Goal: Information Seeking & Learning: Check status

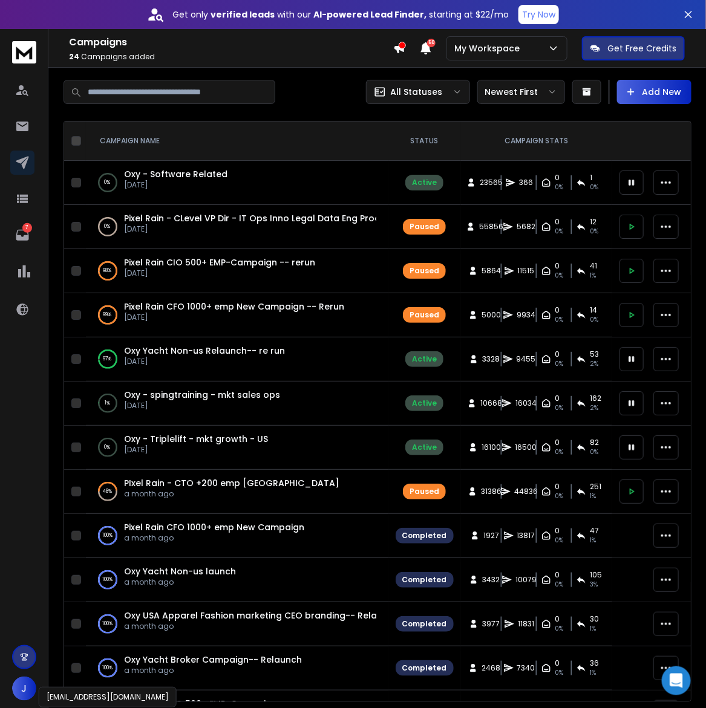
click at [19, 697] on span "J" at bounding box center [24, 689] width 24 height 24
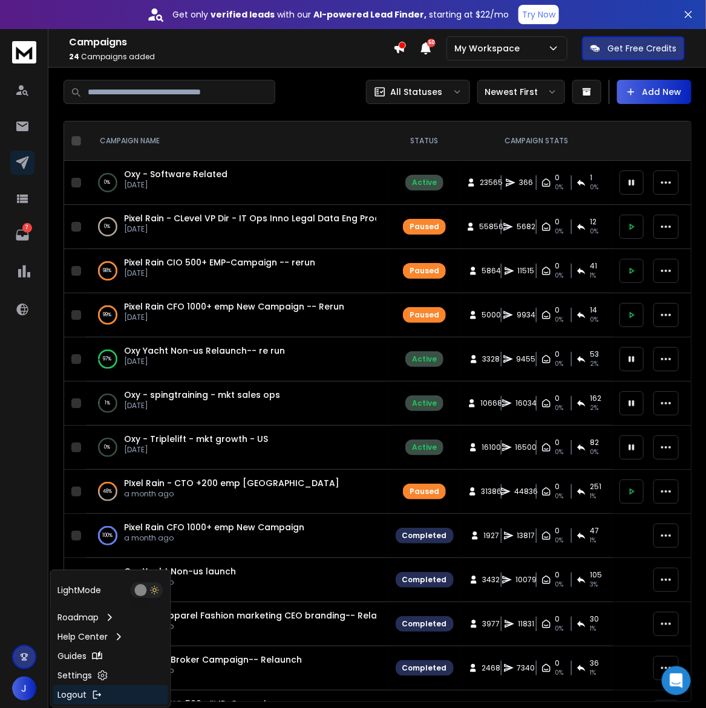
click at [69, 691] on p "Logout" at bounding box center [72, 695] width 29 height 12
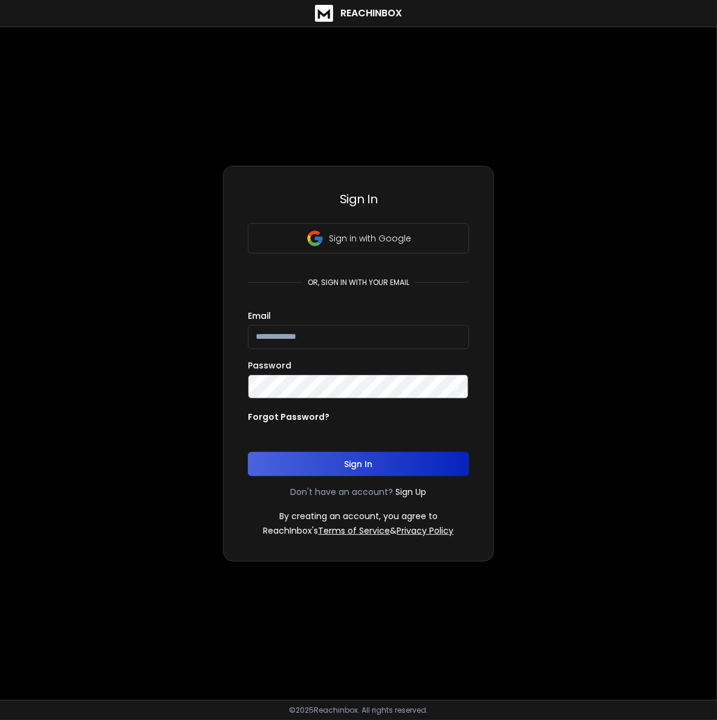
click at [331, 336] on input "email" at bounding box center [358, 337] width 221 height 24
type input "**********"
click at [343, 466] on button "Sign In" at bounding box center [358, 464] width 221 height 24
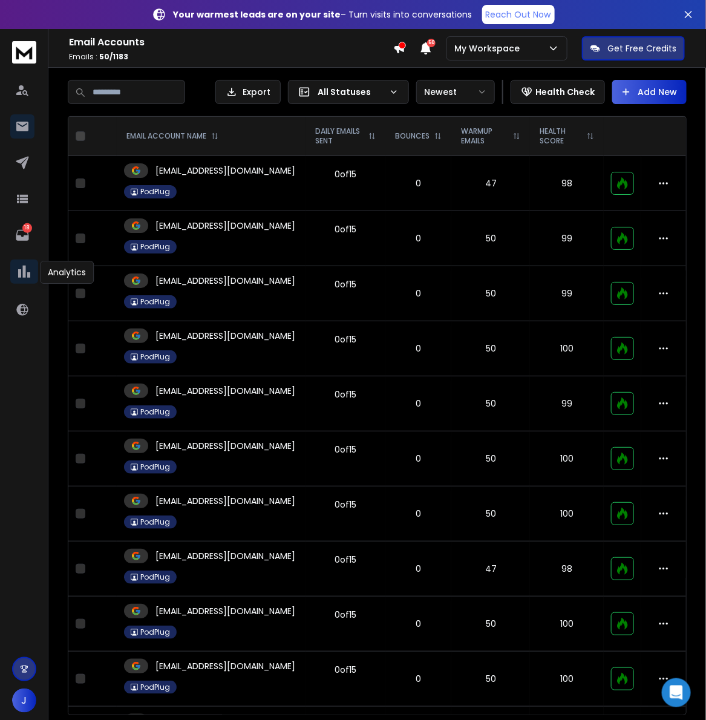
click at [24, 282] on link at bounding box center [24, 272] width 28 height 28
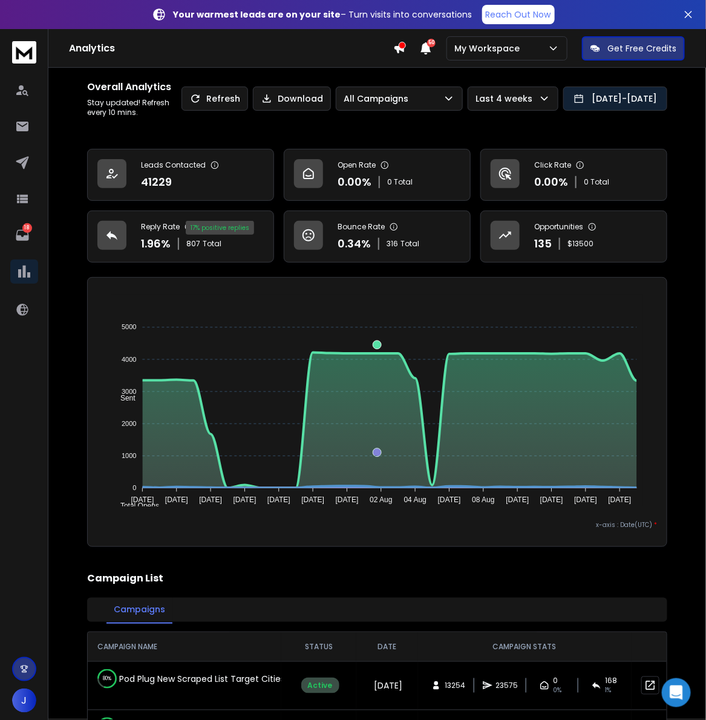
click at [570, 100] on button "[DATE] - [DATE]" at bounding box center [615, 98] width 104 height 24
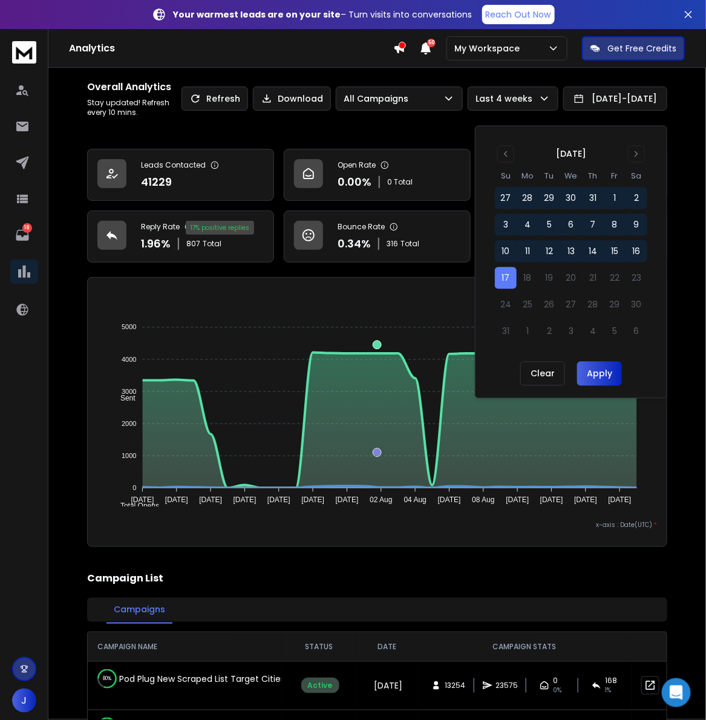
click at [588, 252] on button "14" at bounding box center [593, 252] width 22 height 22
click at [617, 258] on button "15" at bounding box center [614, 252] width 22 height 22
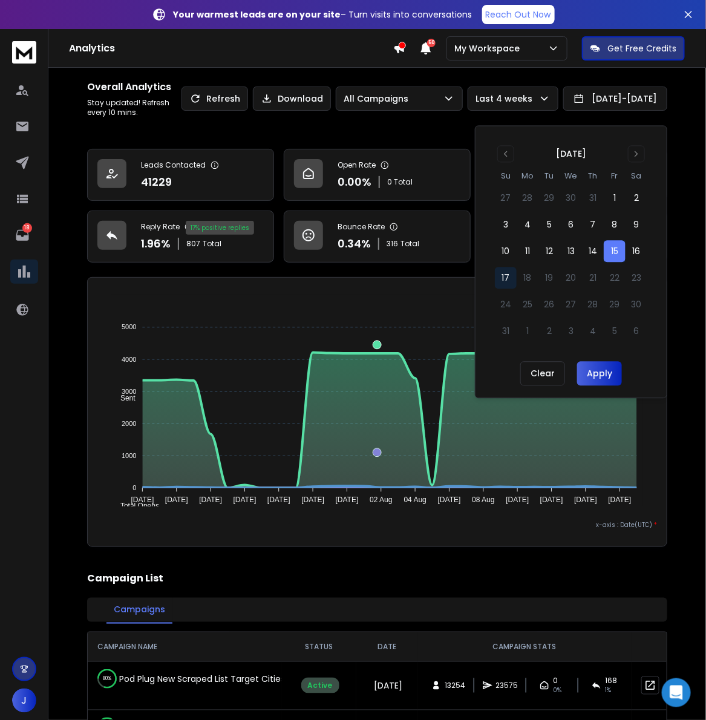
click at [617, 258] on button "15" at bounding box center [614, 252] width 22 height 22
click at [504, 282] on button "17" at bounding box center [506, 278] width 22 height 22
click at [605, 375] on button "Apply" at bounding box center [599, 374] width 45 height 24
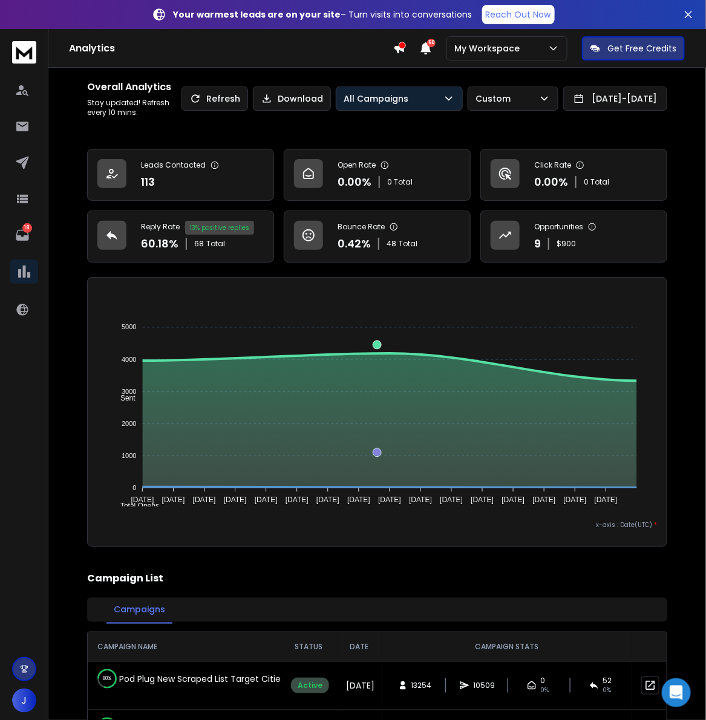
click at [398, 105] on div "All Campaigns" at bounding box center [398, 99] width 111 height 12
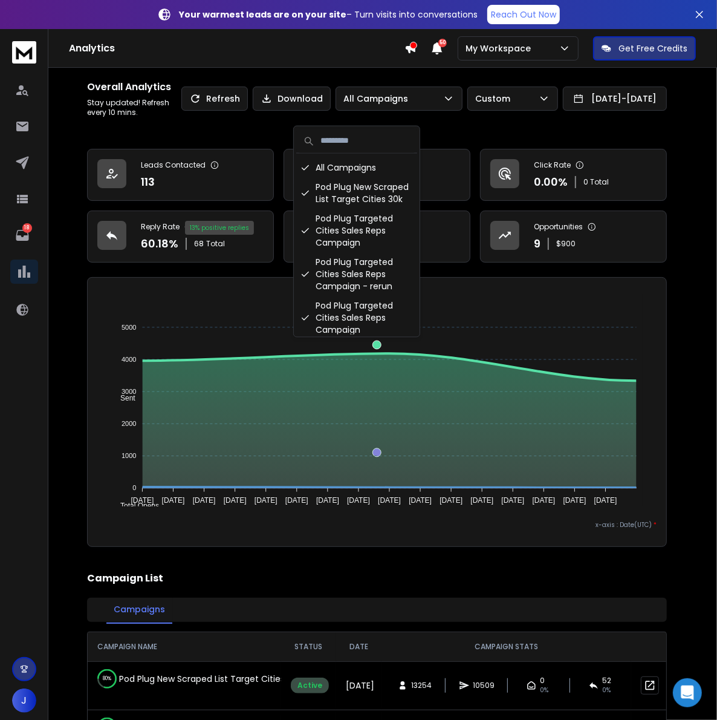
click at [377, 146] on input at bounding box center [356, 141] width 121 height 24
type input "****"
click at [369, 166] on div "All Campaigns" at bounding box center [356, 167] width 121 height 19
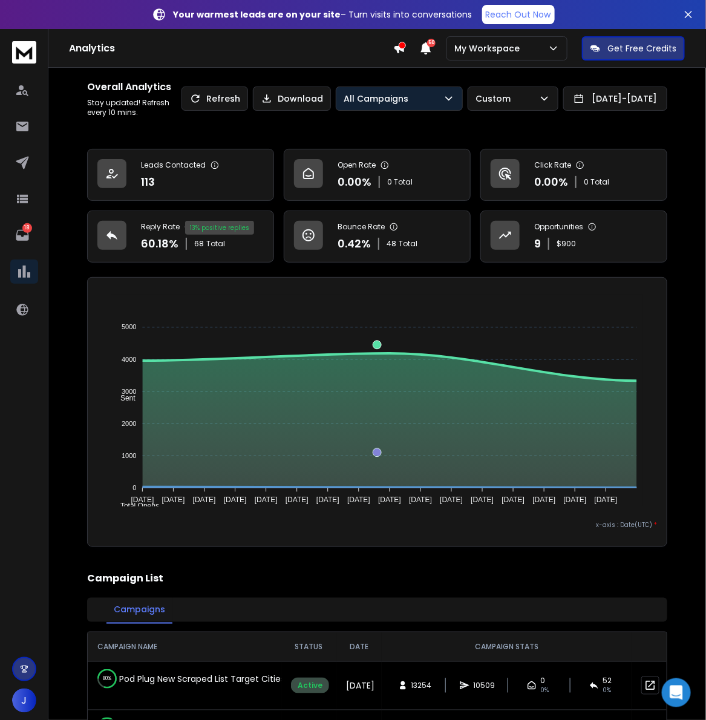
click at [361, 105] on p "All Campaigns" at bounding box center [378, 99] width 70 height 12
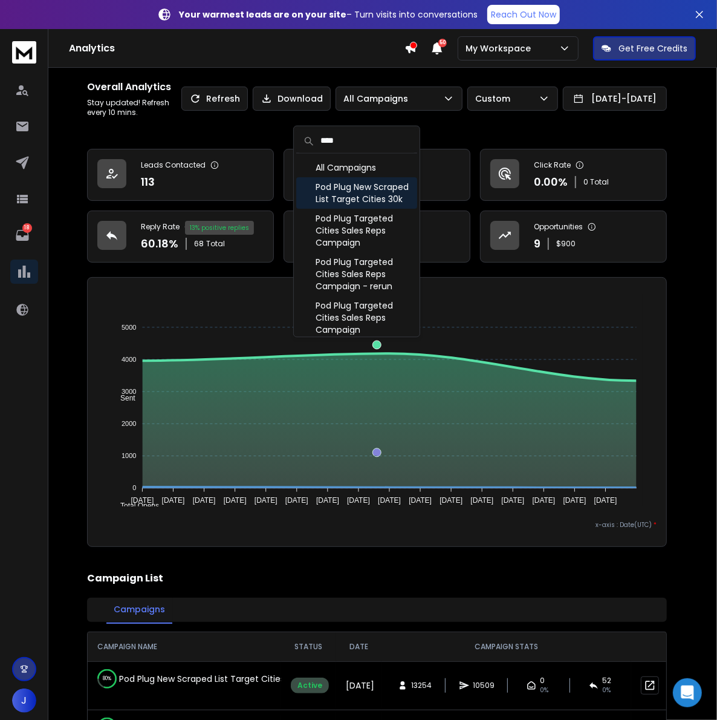
click at [349, 197] on div "Pod Plug New Scraped List Target Cities 30k" at bounding box center [356, 193] width 121 height 31
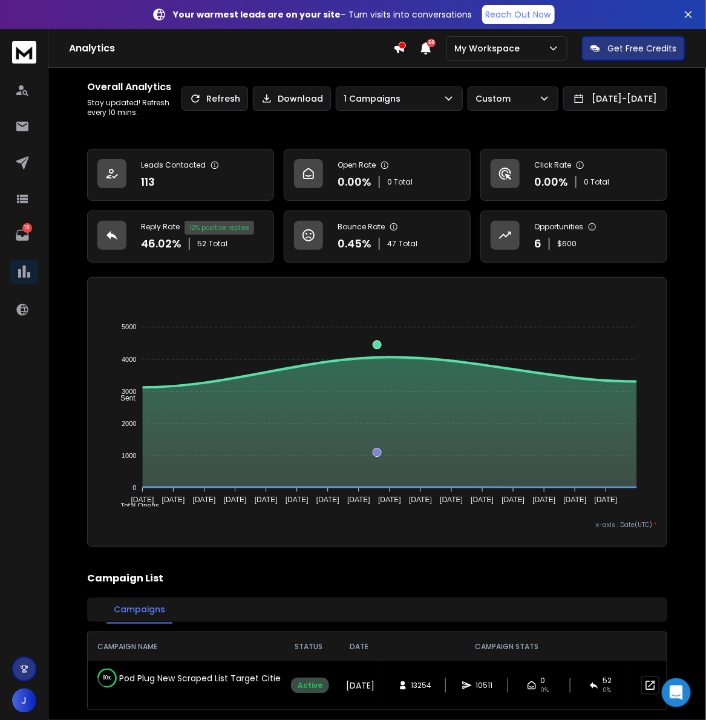
click at [358, 103] on button "1 Campaigns" at bounding box center [399, 98] width 127 height 24
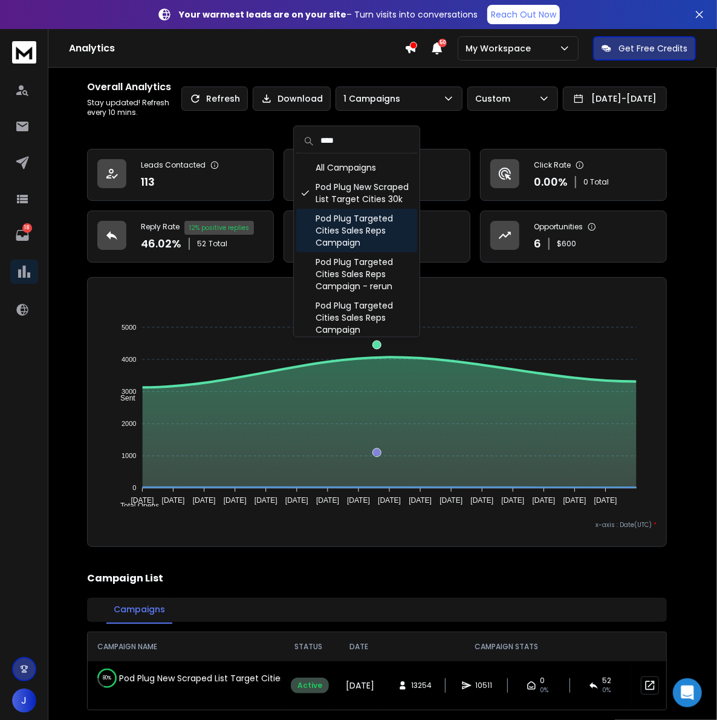
click at [344, 245] on div "Pod Plug Targeted Cities Sales Reps Campaign" at bounding box center [356, 231] width 121 height 44
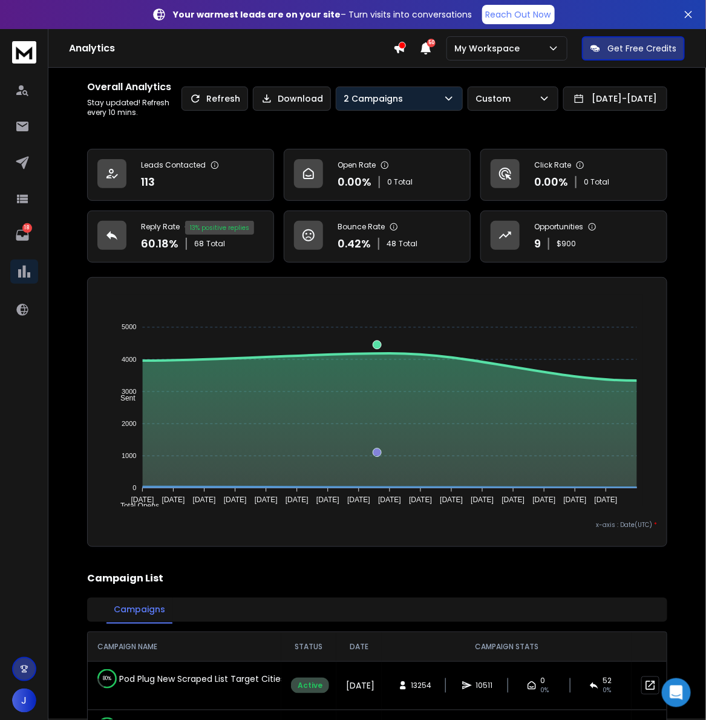
click at [347, 105] on p "2 Campaigns" at bounding box center [375, 99] width 64 height 12
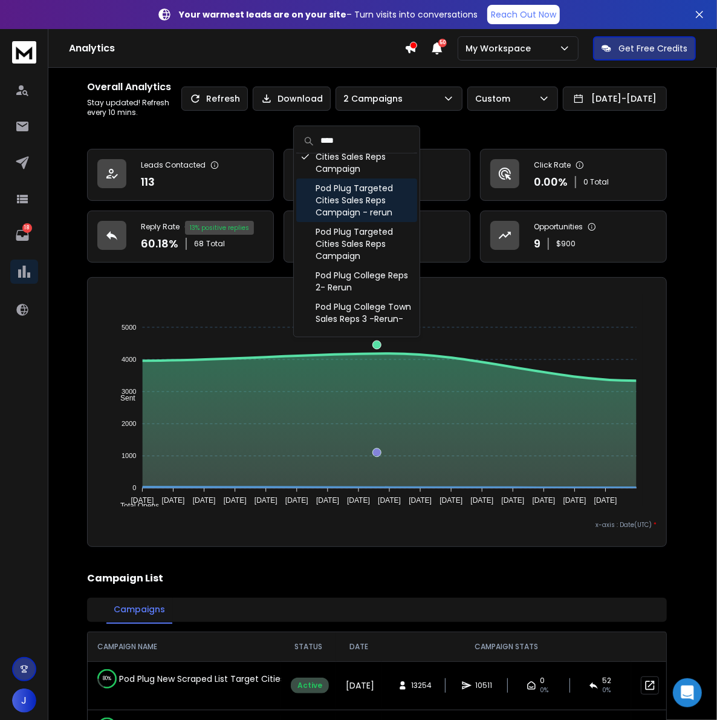
scroll to position [74, 0]
click at [348, 222] on div "Pod Plug Targeted Cities Sales Reps Campaign - rerun" at bounding box center [356, 200] width 121 height 44
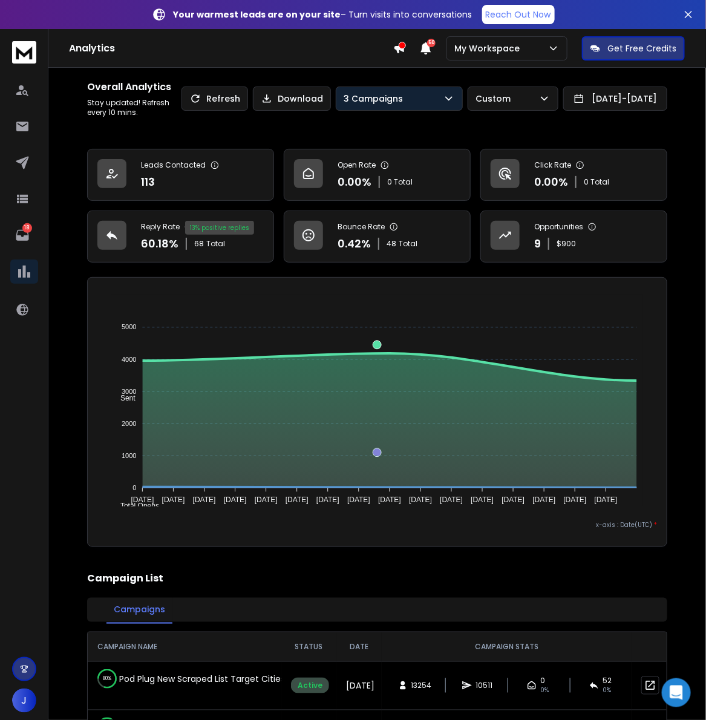
click at [348, 105] on p "3 Campaigns" at bounding box center [375, 99] width 64 height 12
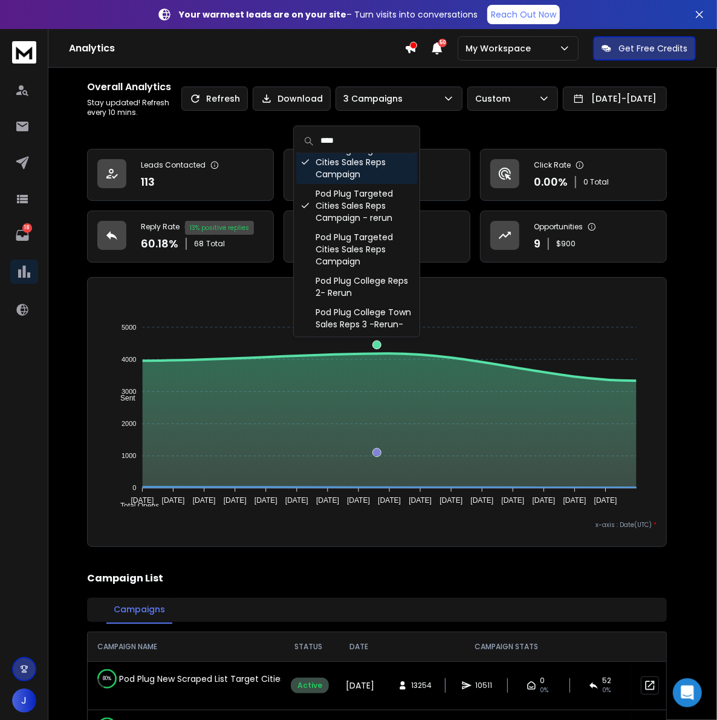
scroll to position [74, 0]
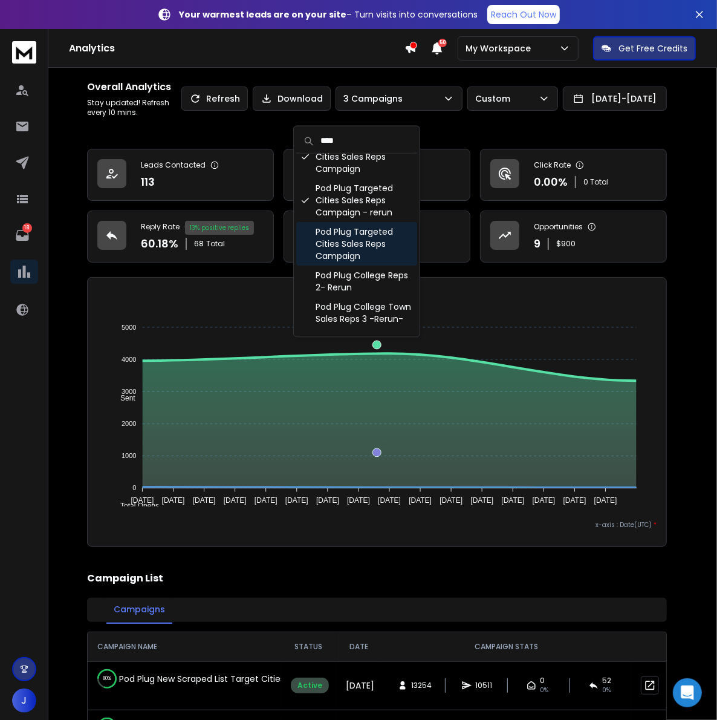
click at [337, 245] on div "Pod Plug Targeted Cities Sales Reps Campaign" at bounding box center [356, 245] width 121 height 44
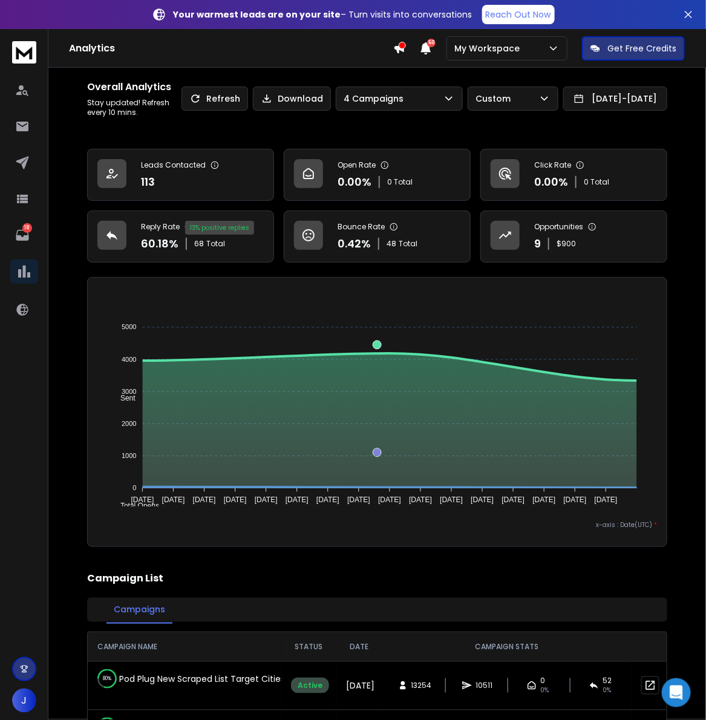
click at [346, 111] on button "4 Campaigns" at bounding box center [399, 98] width 127 height 24
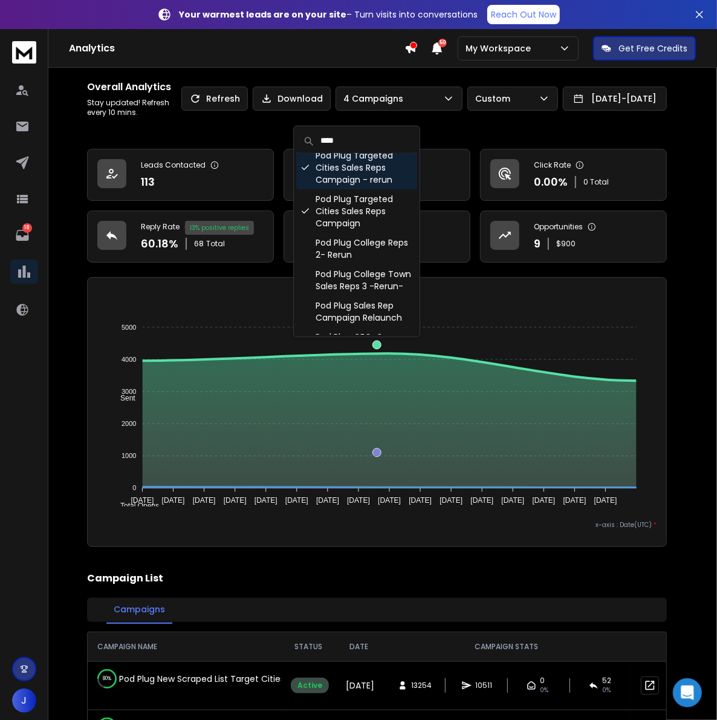
scroll to position [157, 0]
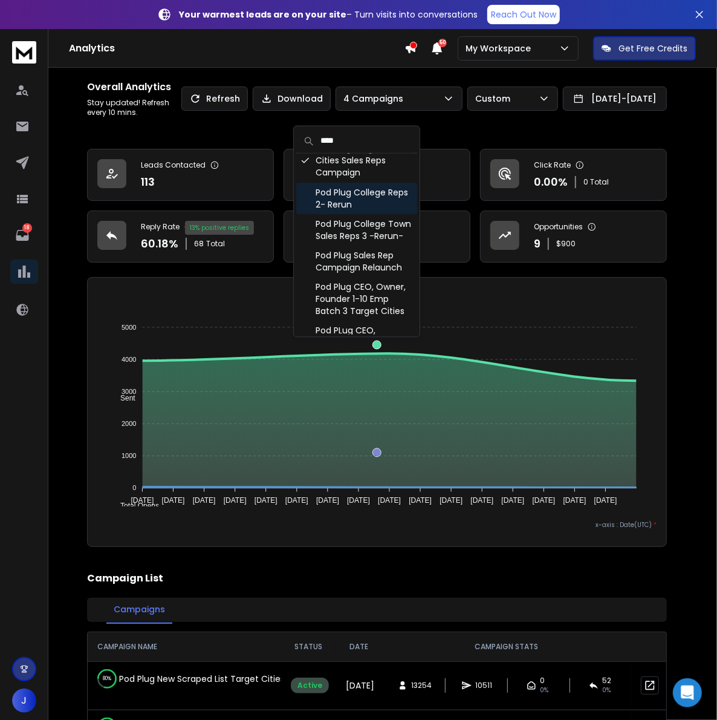
click at [328, 205] on div "Pod Plug College Reps 2- Rerun" at bounding box center [356, 198] width 121 height 31
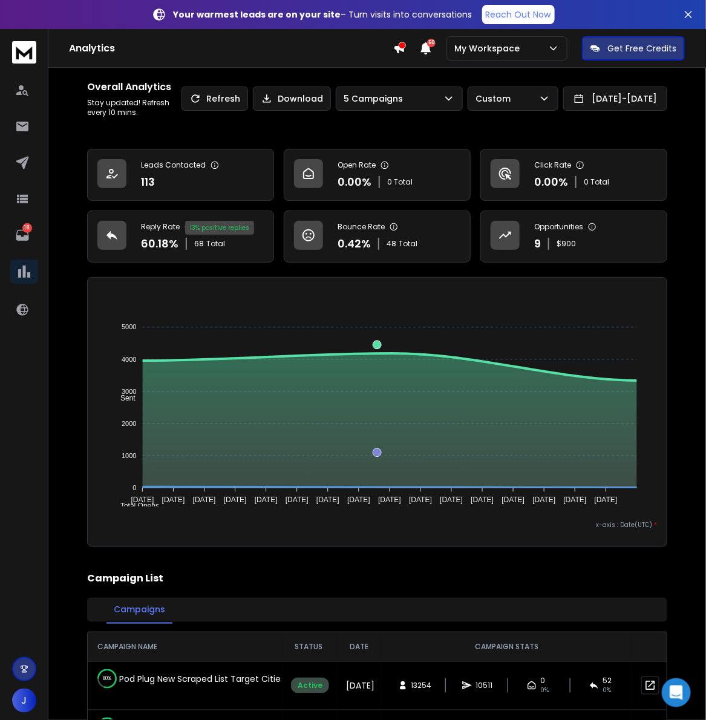
click at [343, 105] on p "5 Campaigns" at bounding box center [375, 99] width 64 height 12
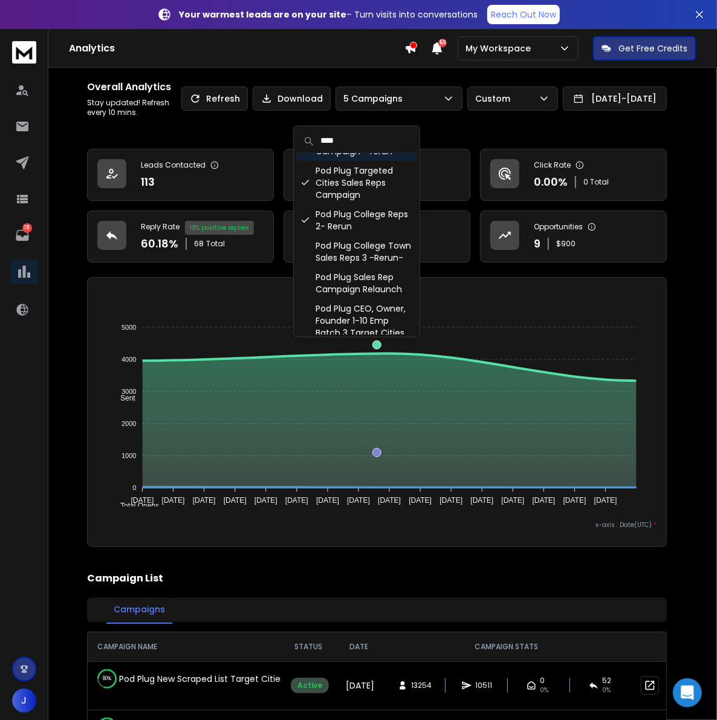
scroll to position [150, 0]
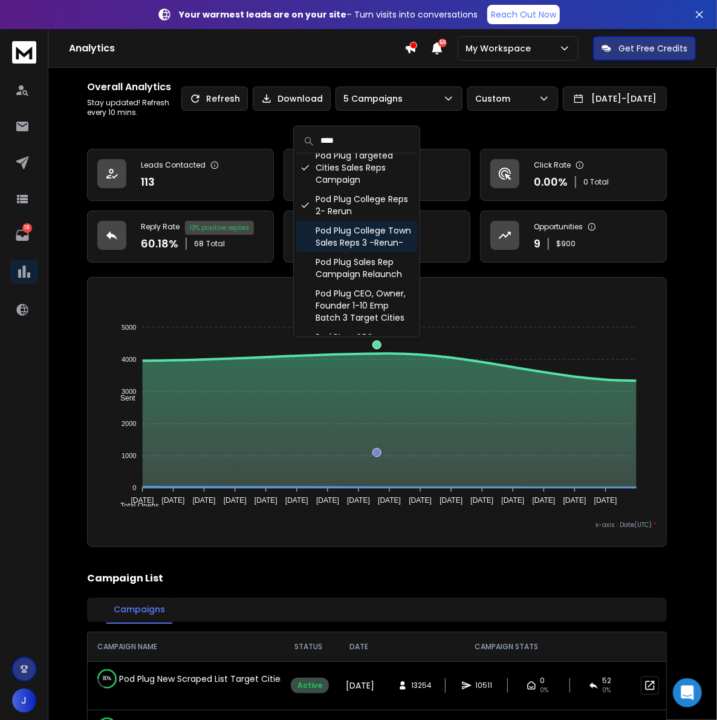
click at [345, 246] on div "Pod Plug College Town Sales Reps 3 -Rerun-" at bounding box center [356, 236] width 121 height 31
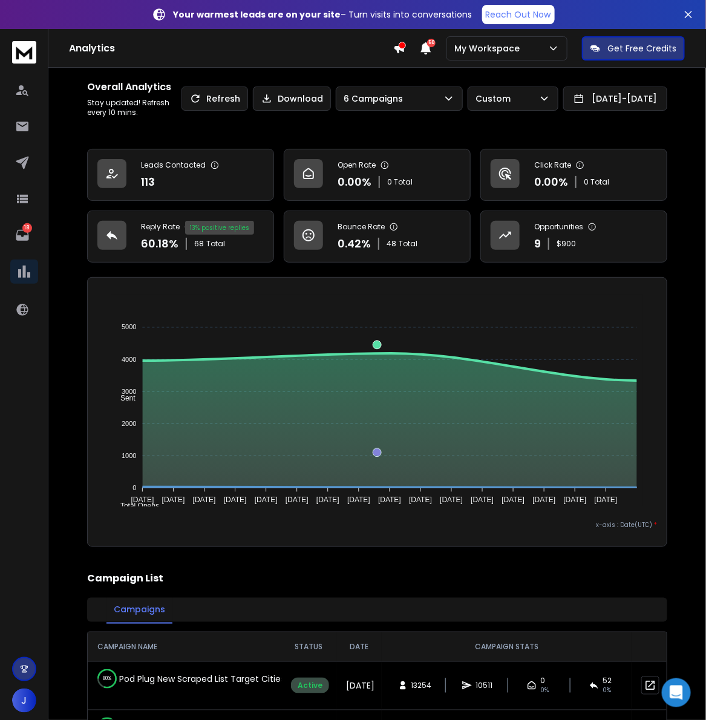
click at [347, 97] on div "Overall Analytics Stay updated! Refresh every 10 mins. Refresh Download 6 Campa…" at bounding box center [377, 98] width 580 height 37
click at [340, 117] on div "Overall Analytics Stay updated! Refresh every 10 mins. Refresh Download 6 Campa…" at bounding box center [377, 98] width 580 height 37
click at [343, 105] on p "6 Campaigns" at bounding box center [375, 99] width 64 height 12
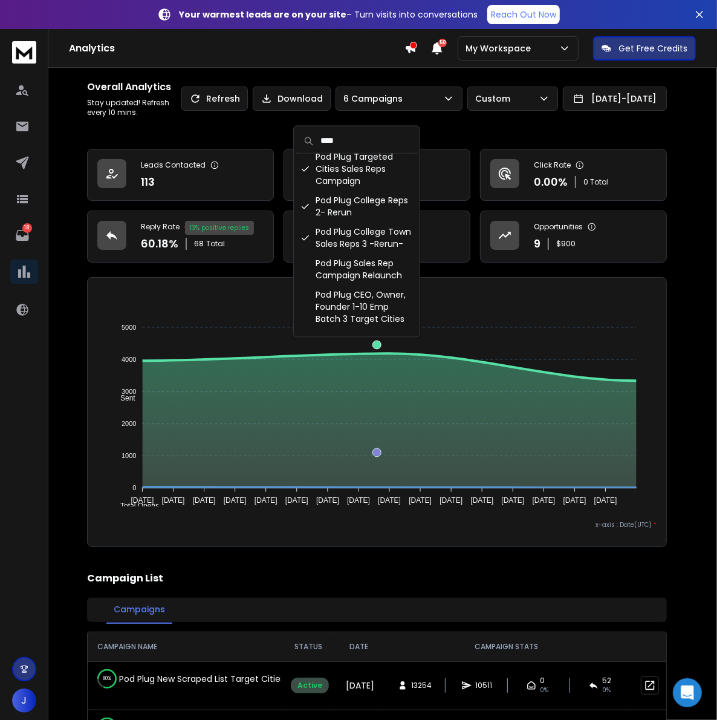
scroll to position [149, 0]
click at [339, 285] on div "Pod Plug Sales Rep Campaign Relaunch" at bounding box center [356, 268] width 121 height 31
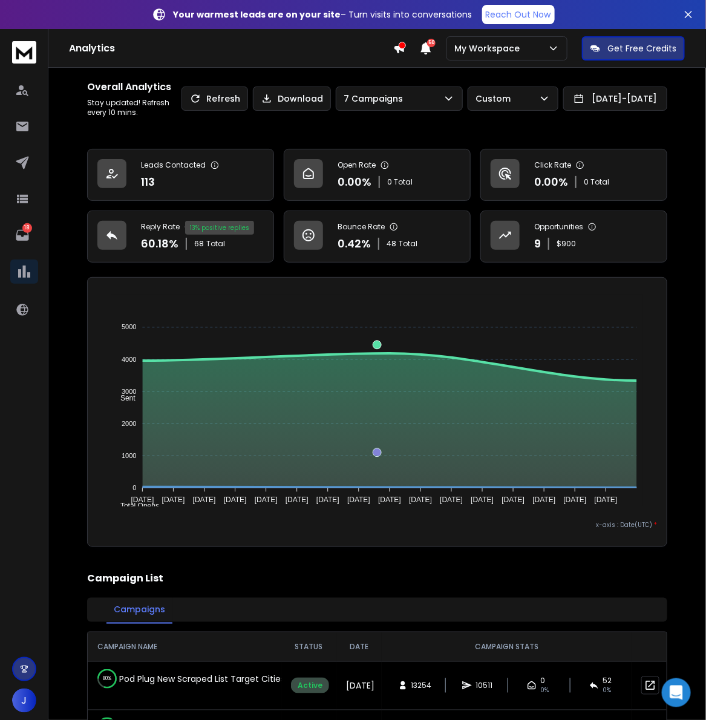
click at [349, 105] on p "7 Campaigns" at bounding box center [375, 99] width 64 height 12
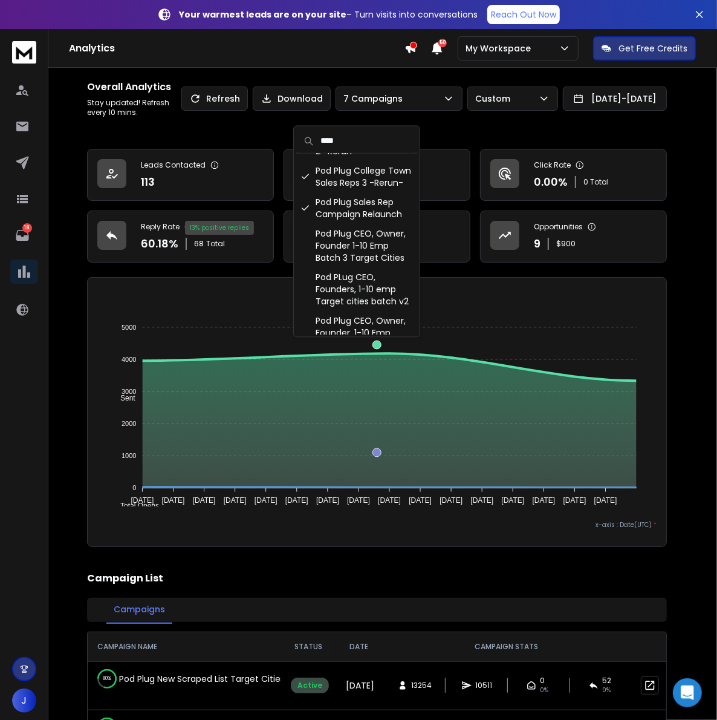
scroll to position [241, 0]
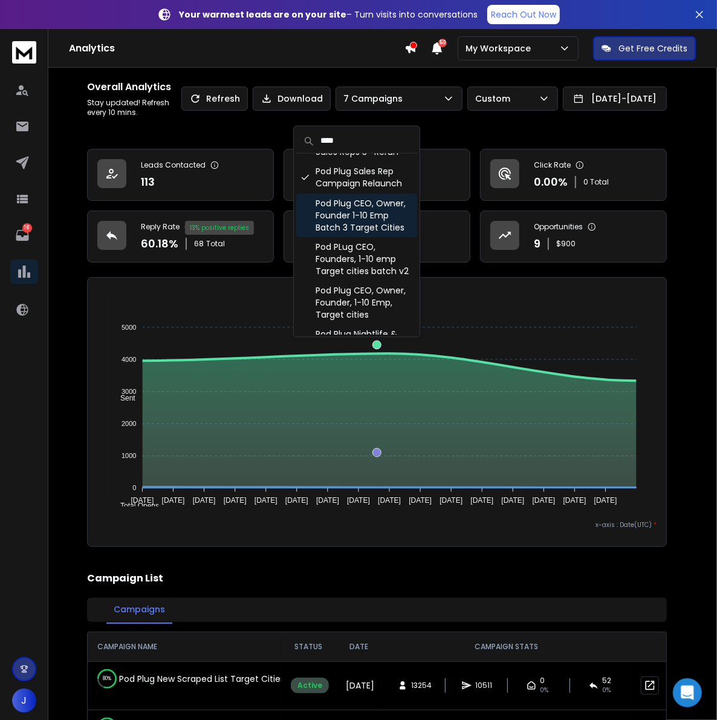
click at [350, 237] on div "Pod Plug CEO, Owner, Founder 1-10 Emp Batch 3 Target Cities" at bounding box center [356, 215] width 121 height 44
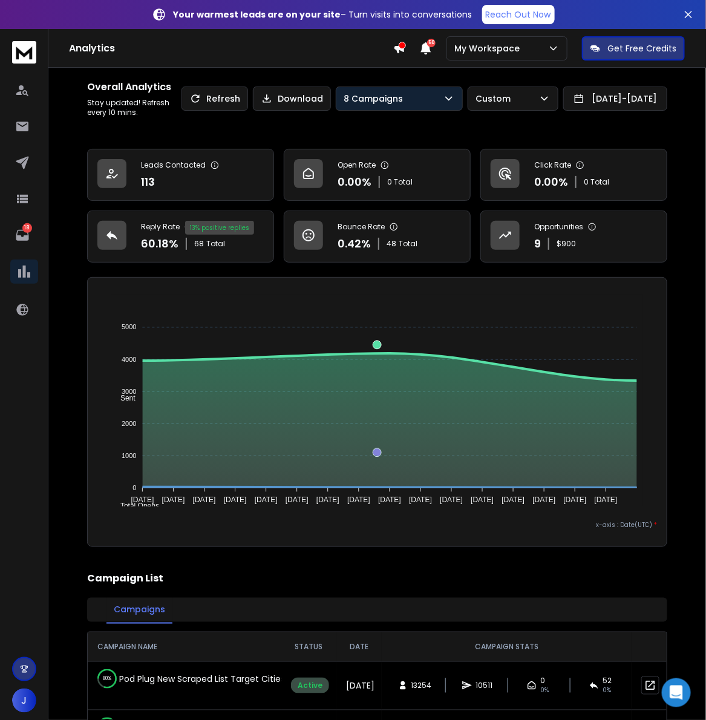
click at [354, 105] on p "8 Campaigns" at bounding box center [375, 99] width 64 height 12
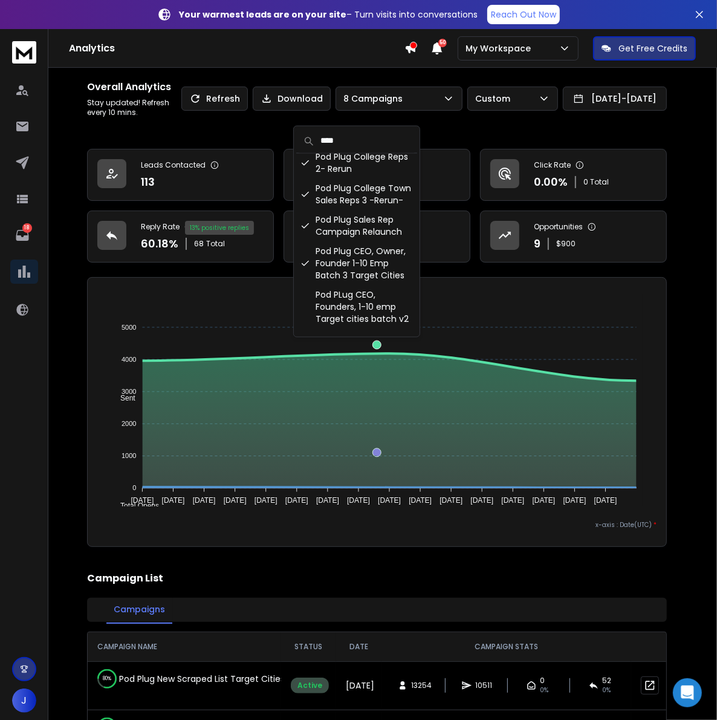
scroll to position [230, 0]
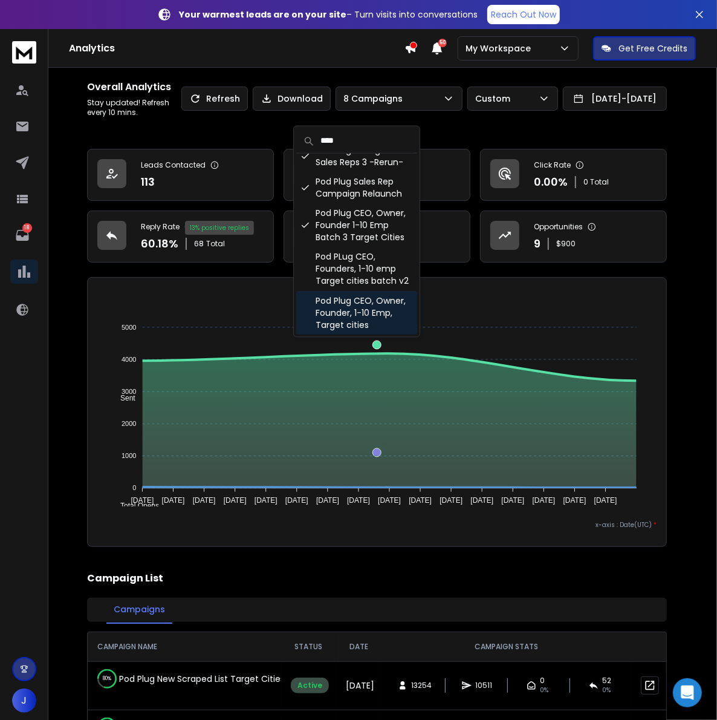
click at [338, 317] on div "Pod Plug CEO, Owner, Founder, 1-10 Emp, Target cities" at bounding box center [356, 313] width 121 height 44
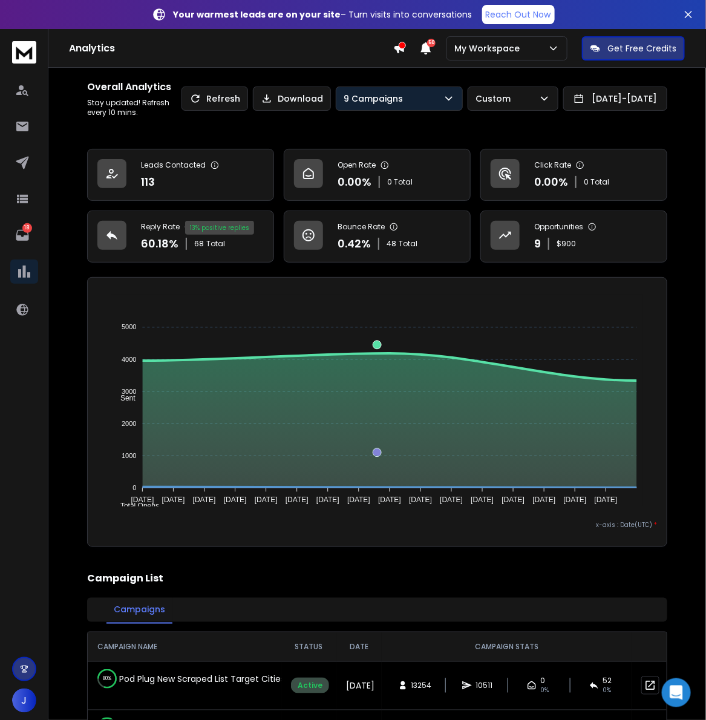
click at [356, 105] on p "9 Campaigns" at bounding box center [375, 99] width 64 height 12
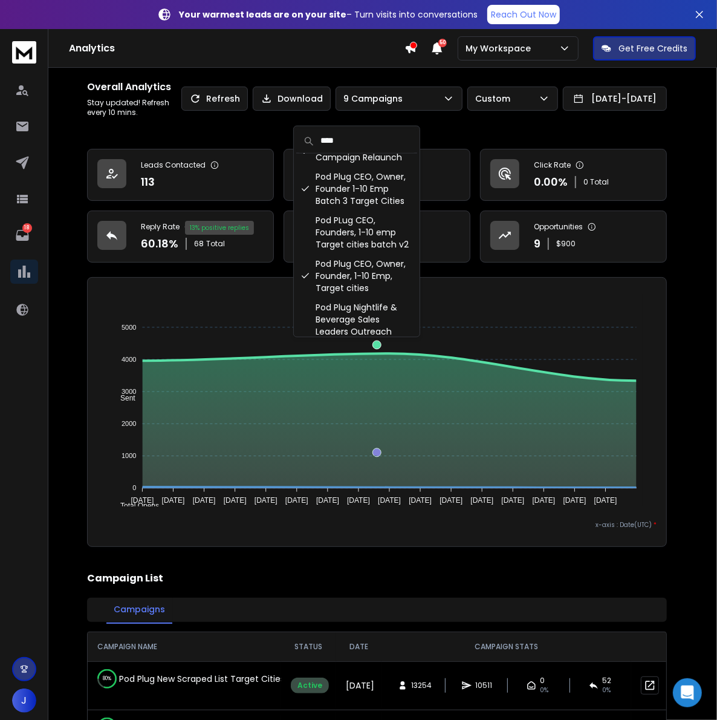
scroll to position [278, 0]
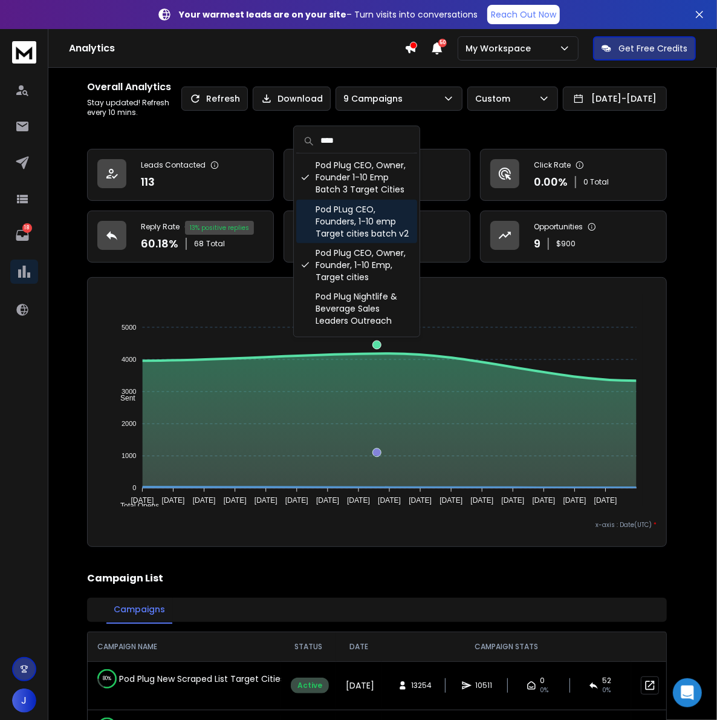
click at [351, 243] on div "Pod PLug CEO, Founders, 1-10 emp Target cities batch v2" at bounding box center [356, 222] width 121 height 44
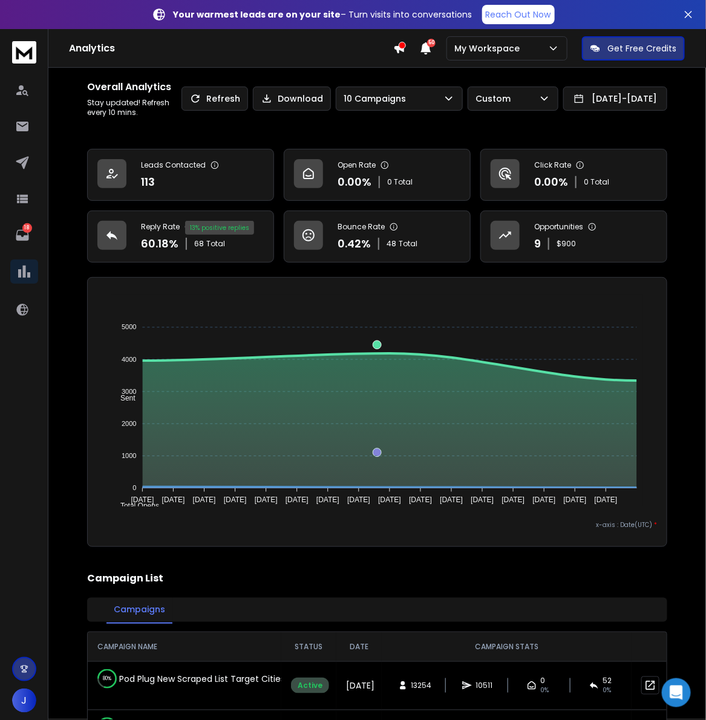
click at [351, 105] on p "10 Campaigns" at bounding box center [376, 99] width 67 height 12
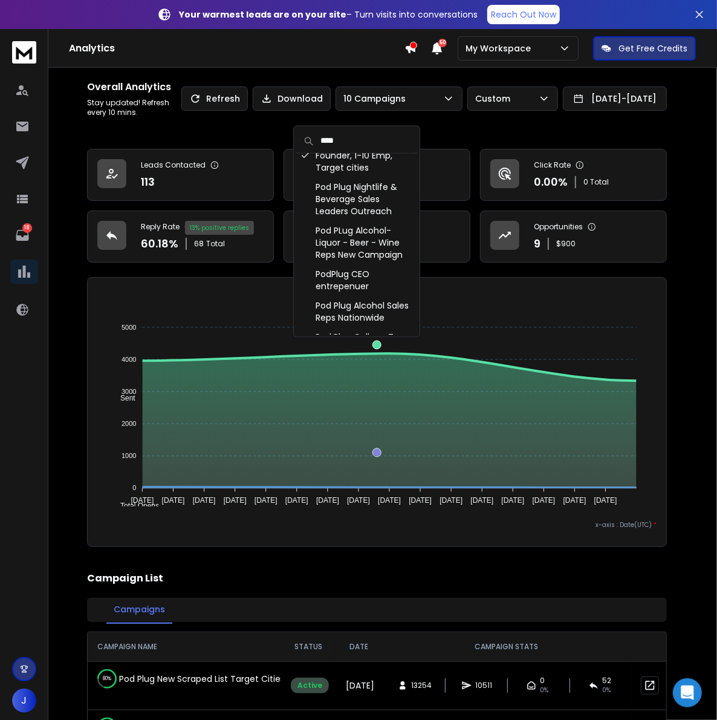
scroll to position [391, 0]
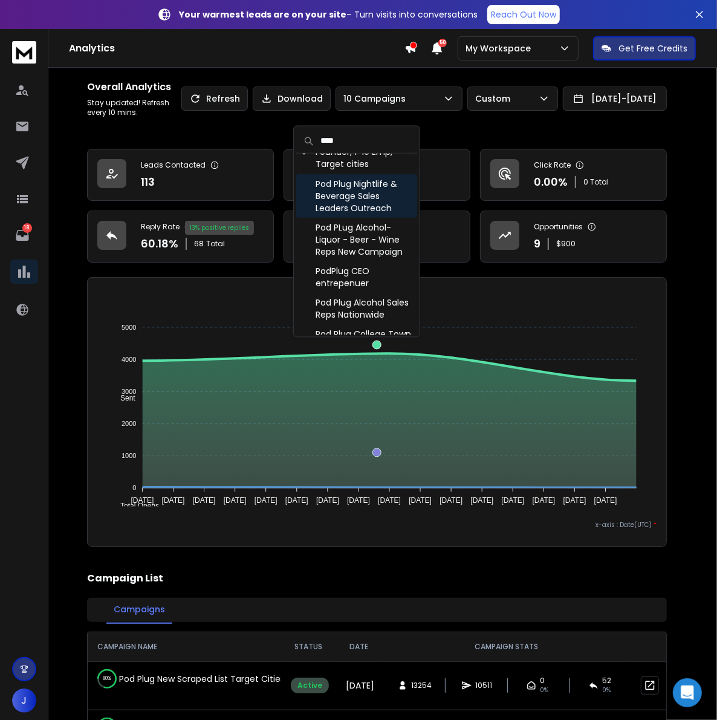
click at [349, 218] on div "Pod Plug Nightlife & Beverage Sales Leaders Outreach" at bounding box center [356, 196] width 121 height 44
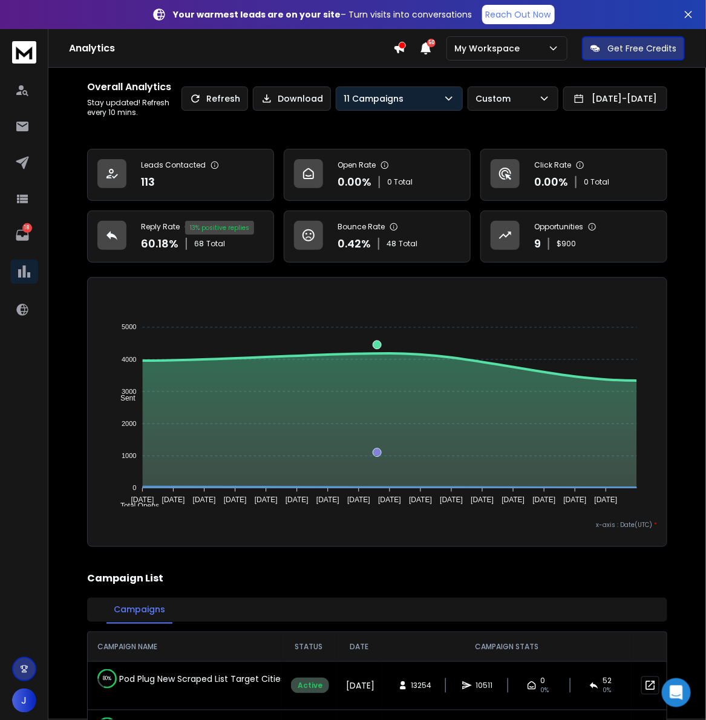
click at [351, 105] on p "11 Campaigns" at bounding box center [375, 99] width 65 height 12
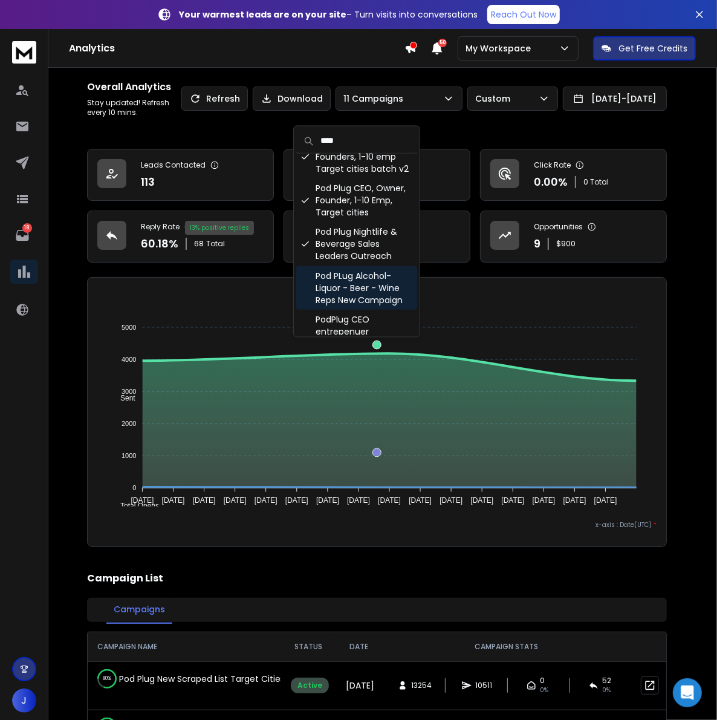
scroll to position [343, 0]
click at [339, 309] on div "Pod PLug Alcohol-Liquor - Beer - Wine Reps New Campaign" at bounding box center [356, 287] width 121 height 44
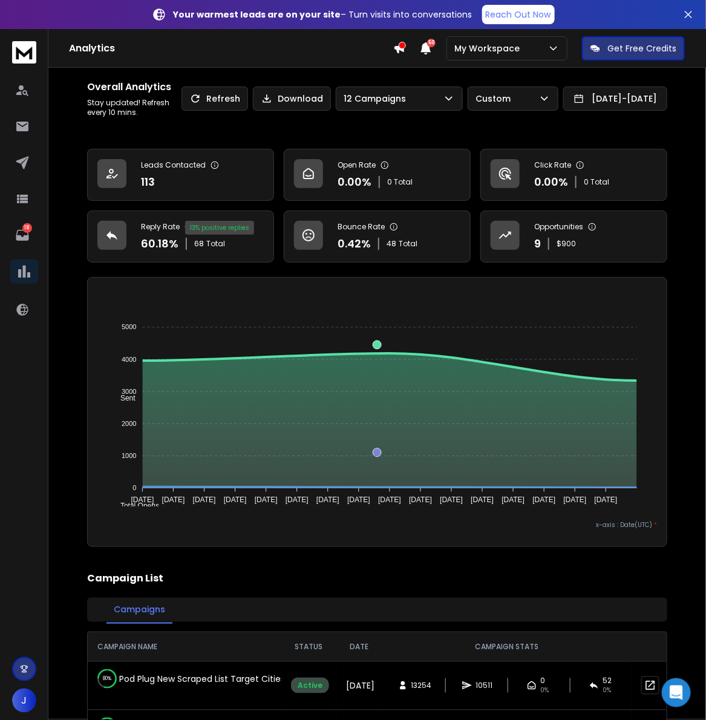
click at [358, 105] on p "12 Campaigns" at bounding box center [376, 99] width 67 height 12
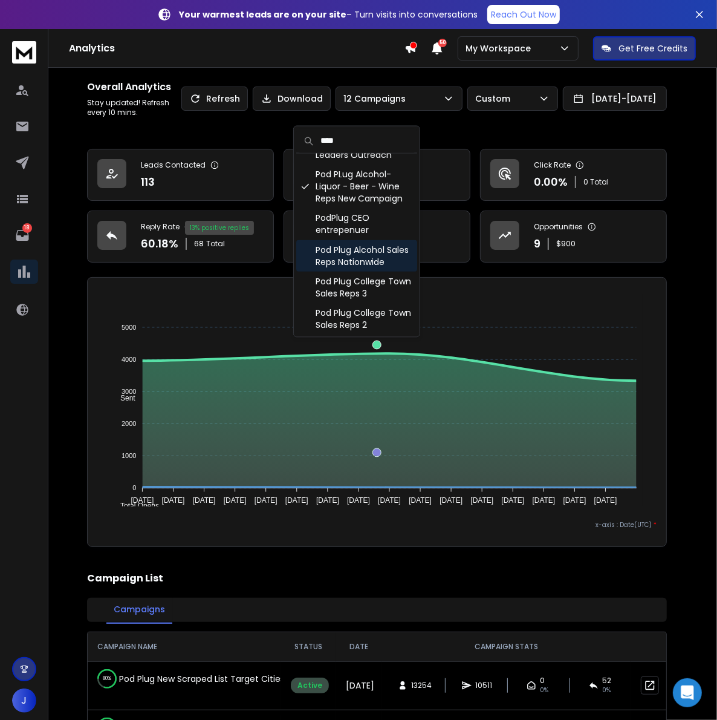
scroll to position [452, 0]
click at [357, 236] on div "PodPlug CEO entrepenuer" at bounding box center [356, 224] width 121 height 31
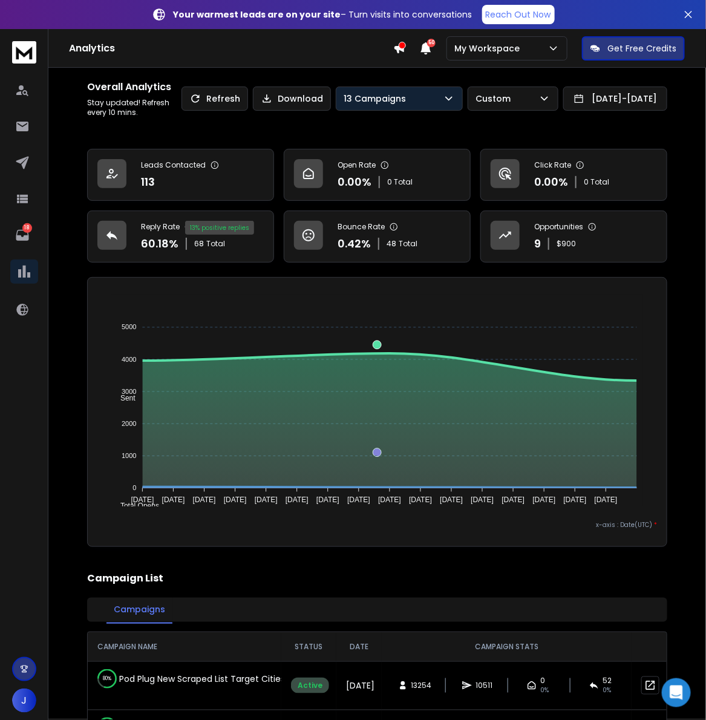
click at [360, 105] on p "13 Campaigns" at bounding box center [376, 99] width 67 height 12
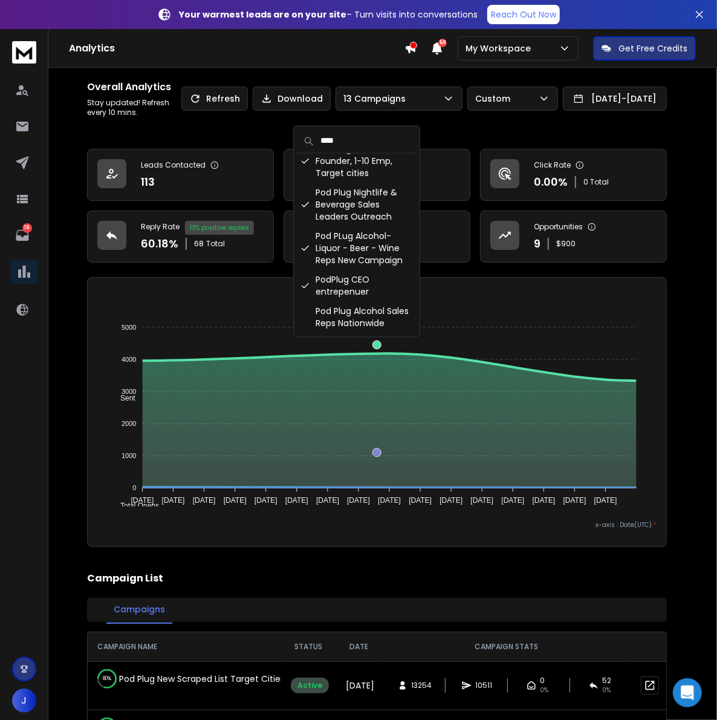
scroll to position [479, 0]
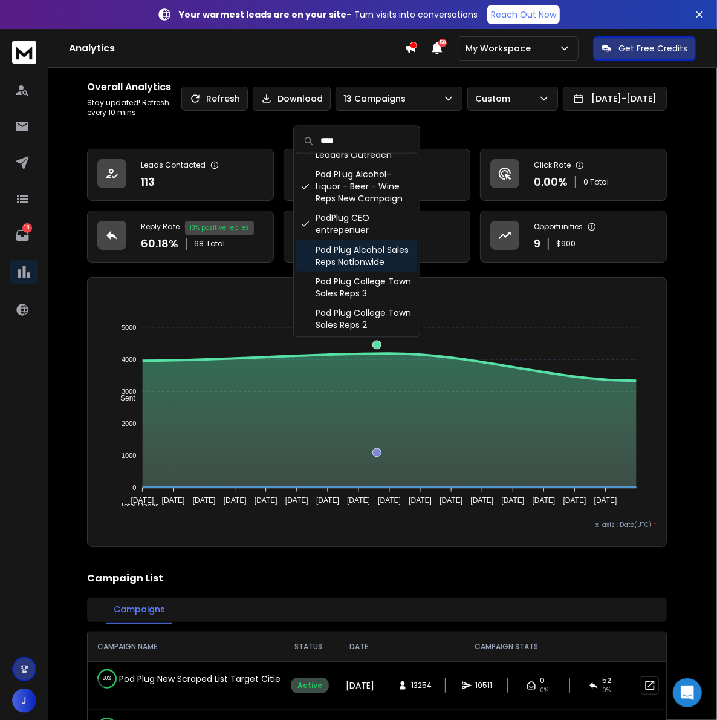
click at [354, 257] on div "Pod Plug Alcohol Sales Reps Nationwide" at bounding box center [356, 255] width 121 height 31
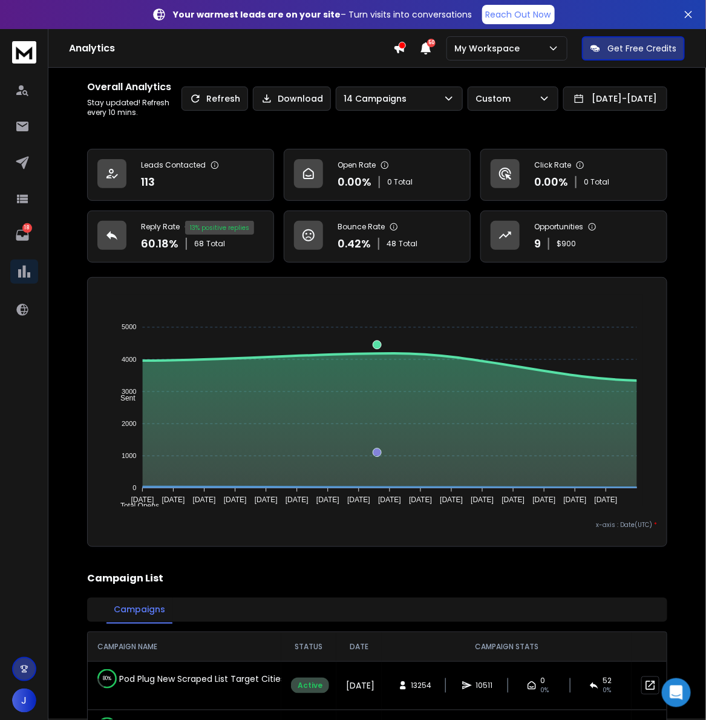
click at [360, 105] on p "14 Campaigns" at bounding box center [377, 99] width 68 height 12
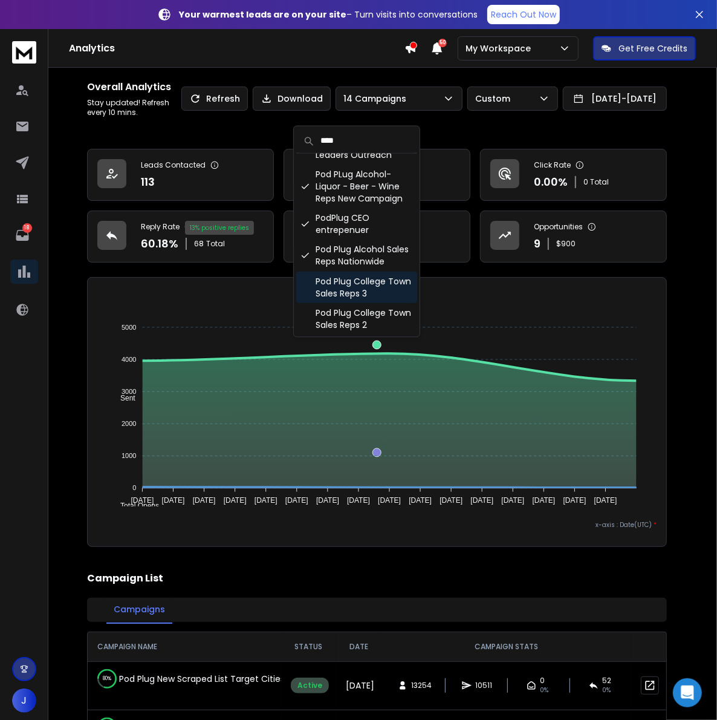
click at [356, 289] on div "Pod Plug College Town Sales Reps 3" at bounding box center [356, 286] width 121 height 31
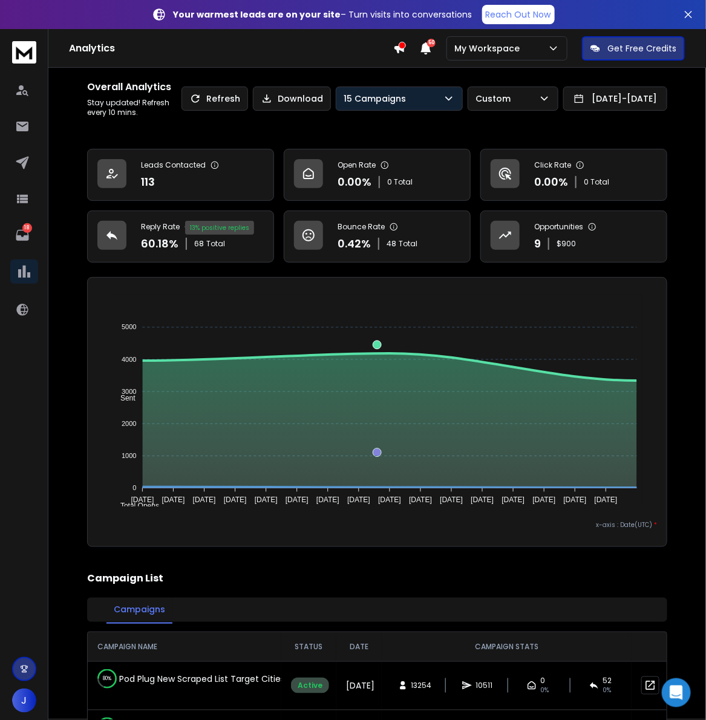
click at [357, 100] on button "15 Campaigns" at bounding box center [399, 98] width 127 height 24
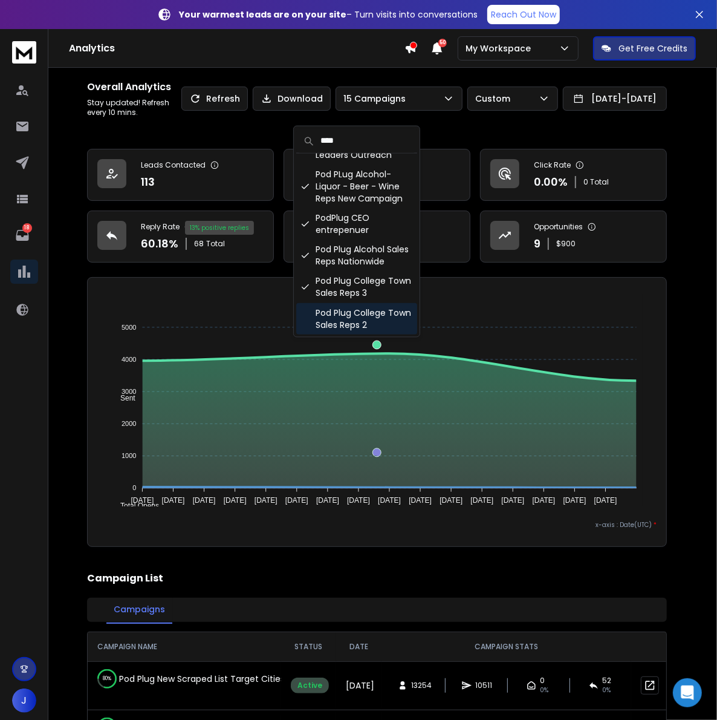
click at [357, 317] on div "Pod Plug College Town Sales Reps 2" at bounding box center [356, 318] width 121 height 31
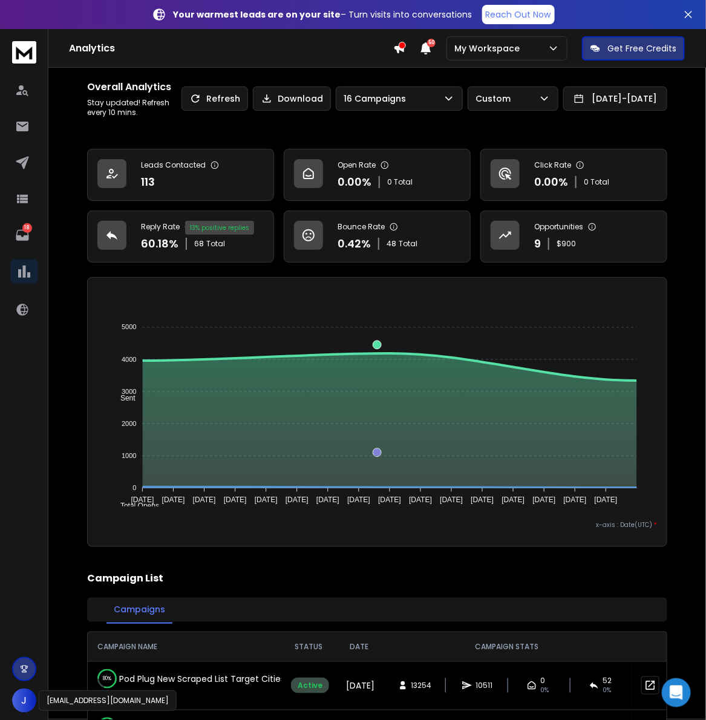
click at [21, 705] on span "J" at bounding box center [24, 700] width 24 height 24
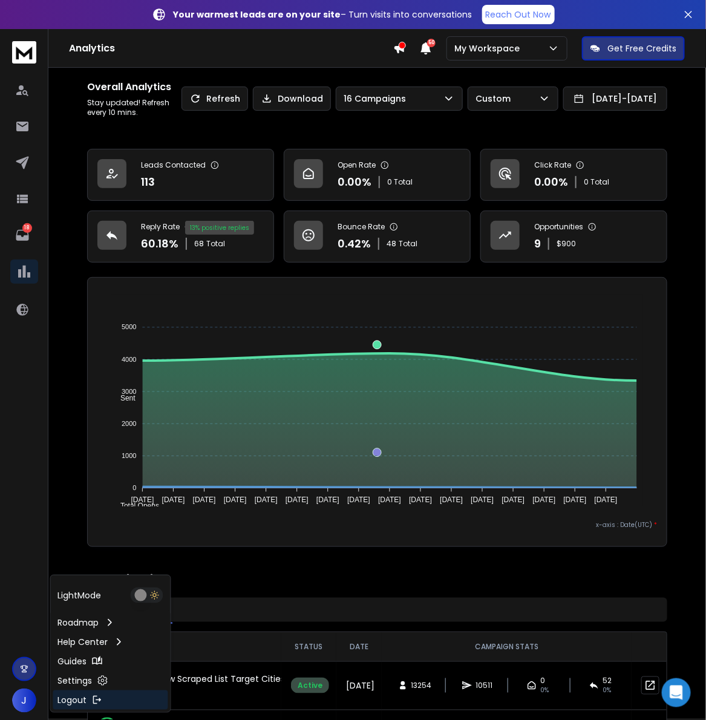
click at [72, 705] on p "Logout" at bounding box center [72, 700] width 29 height 12
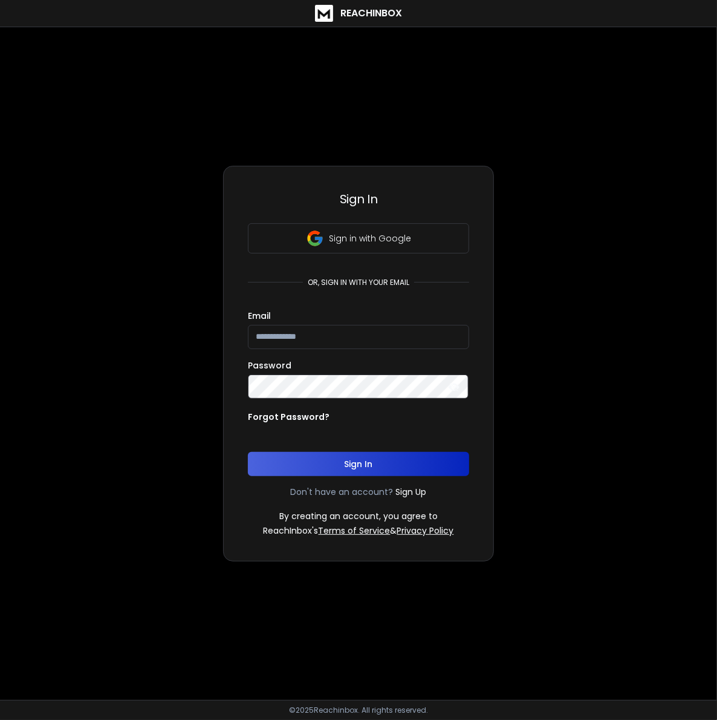
click at [327, 339] on input "email" at bounding box center [358, 337] width 221 height 24
type input "**********"
click at [385, 458] on button "Sign In" at bounding box center [358, 464] width 221 height 24
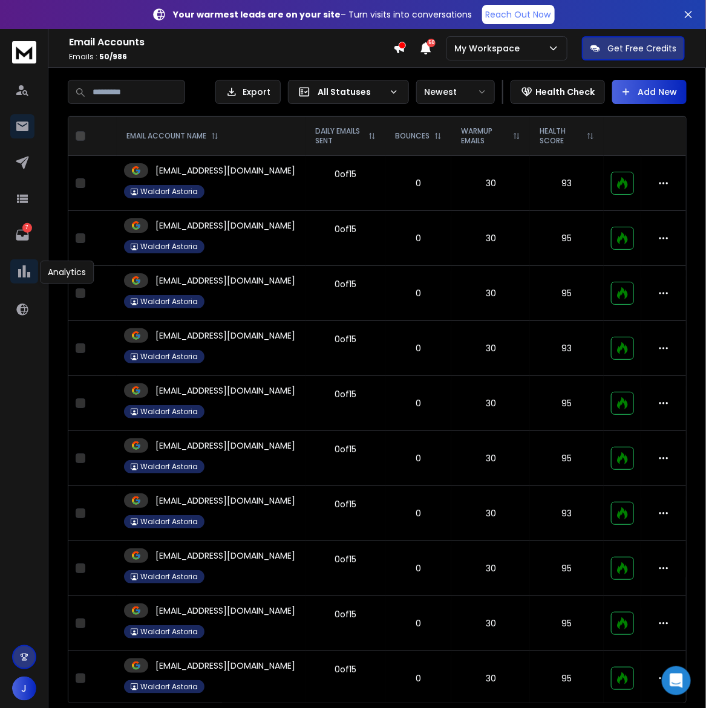
click at [21, 279] on icon at bounding box center [24, 271] width 18 height 18
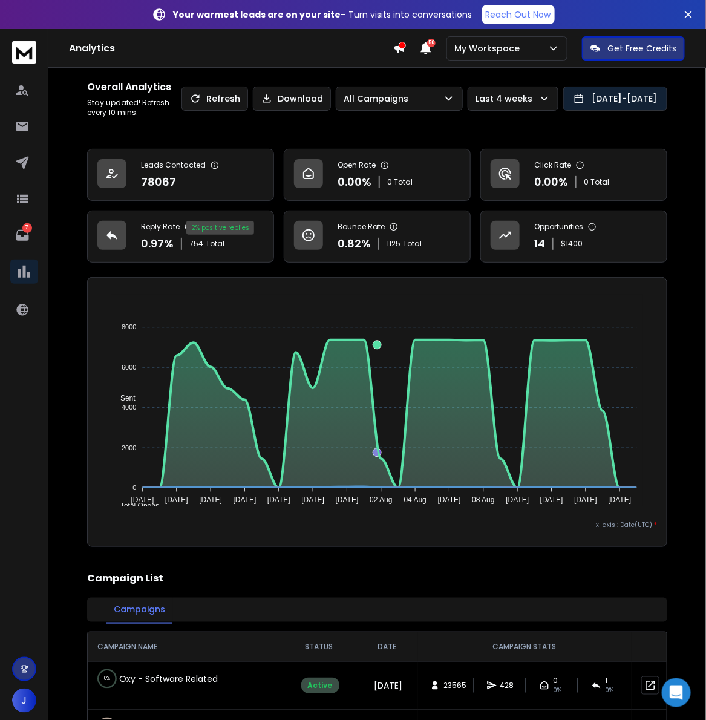
click at [563, 104] on button "[DATE] - [DATE]" at bounding box center [615, 98] width 104 height 24
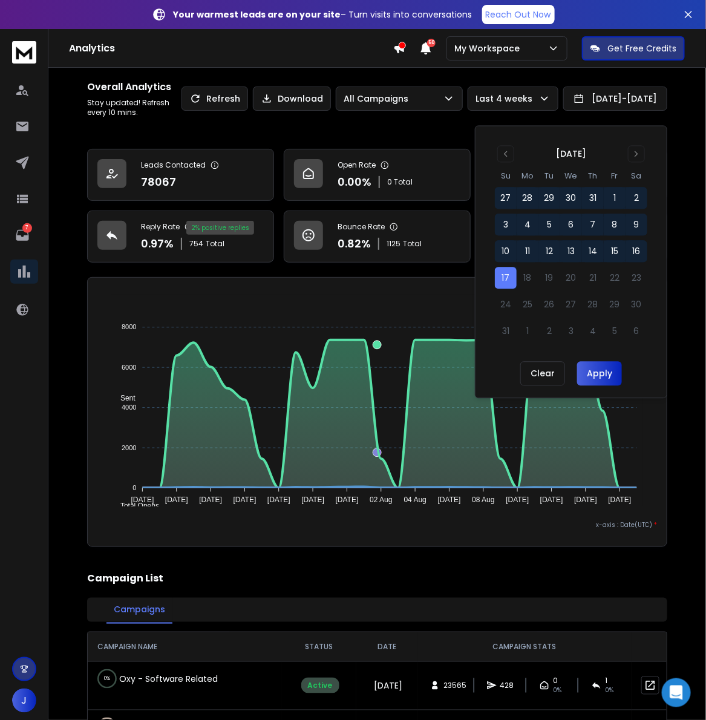
click at [583, 255] on button "14" at bounding box center [593, 252] width 22 height 22
click at [588, 253] on button "14" at bounding box center [593, 252] width 22 height 22
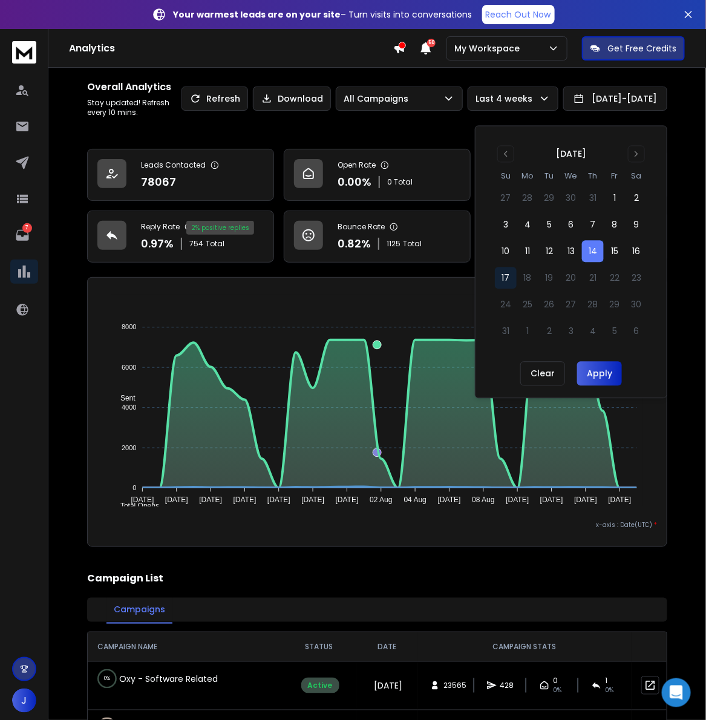
click at [506, 281] on button "17" at bounding box center [506, 278] width 22 height 22
click at [599, 378] on button "Apply" at bounding box center [599, 374] width 45 height 24
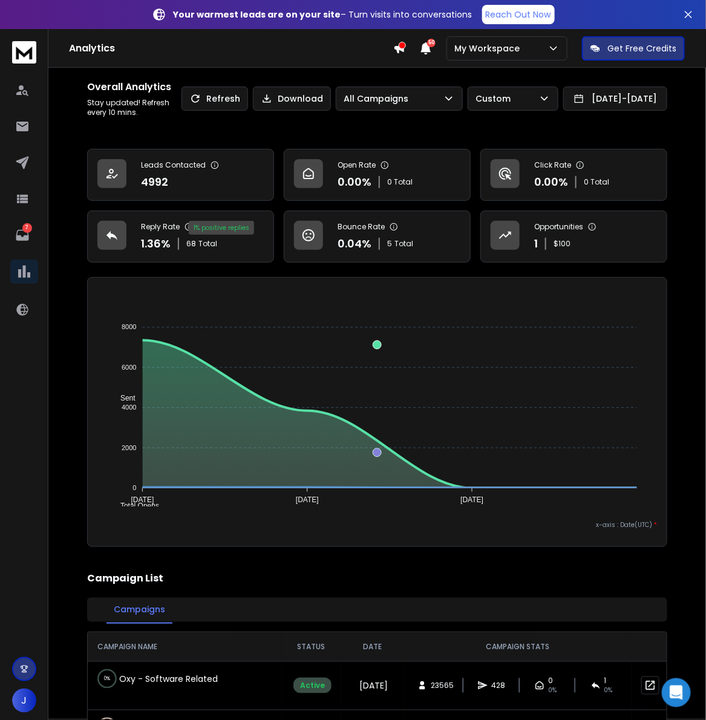
click at [401, 103] on button "All Campaigns" at bounding box center [399, 98] width 127 height 24
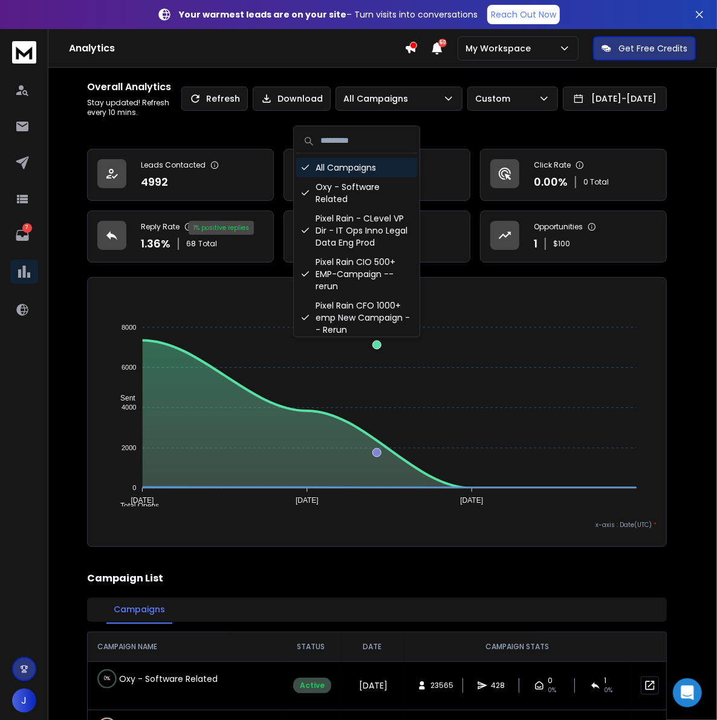
click at [362, 175] on div "All Campaigns" at bounding box center [356, 167] width 121 height 19
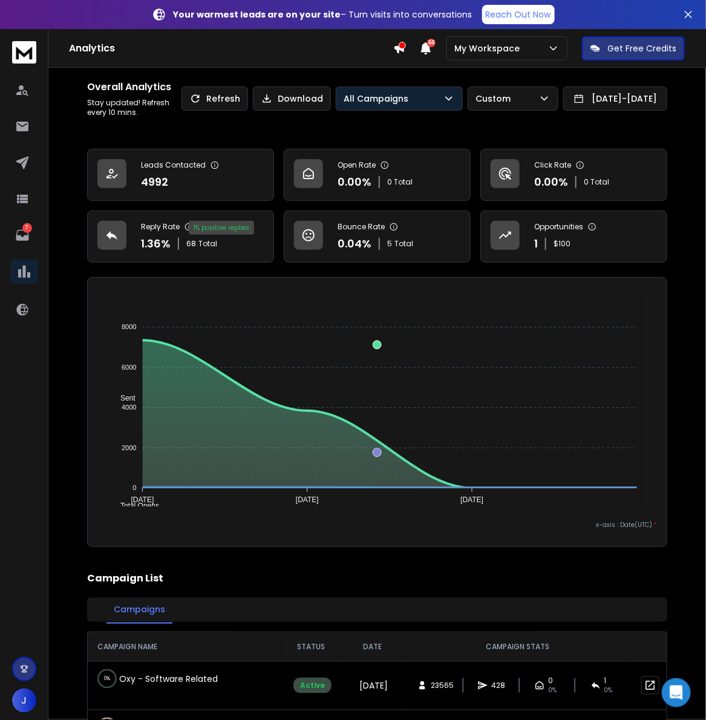
click at [372, 105] on div "All Campaigns" at bounding box center [398, 99] width 111 height 12
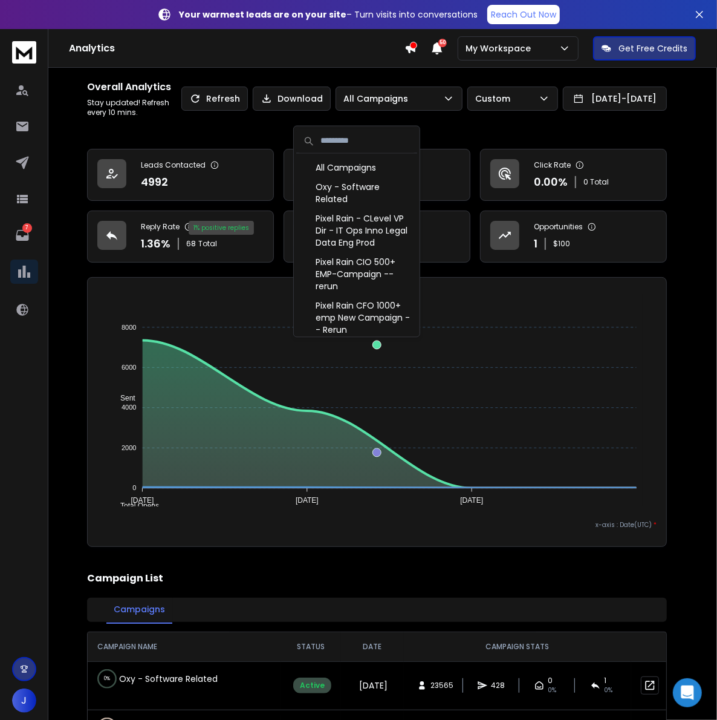
click at [360, 138] on input at bounding box center [356, 141] width 121 height 24
type input "***"
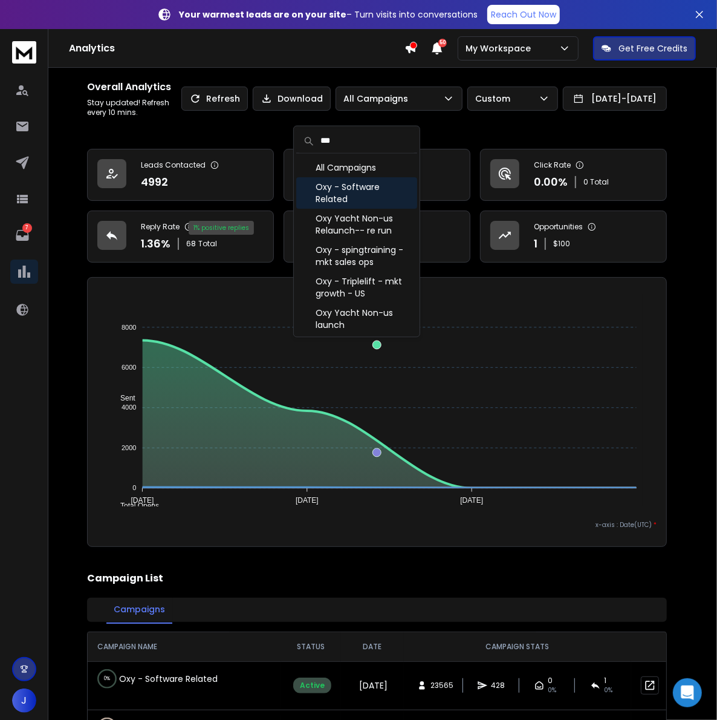
click at [354, 190] on div "Oxy - Software Related" at bounding box center [356, 193] width 121 height 31
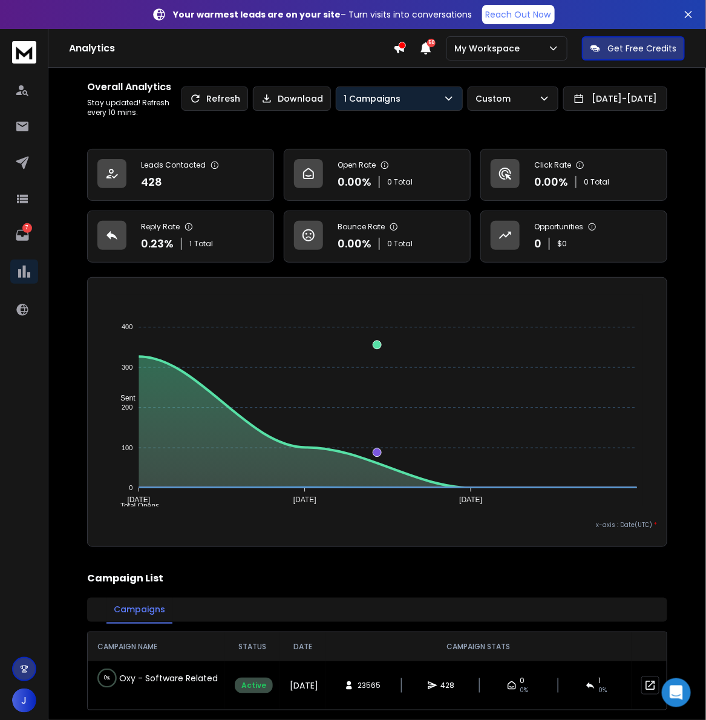
click at [362, 105] on p "1 Campaigns" at bounding box center [374, 99] width 62 height 12
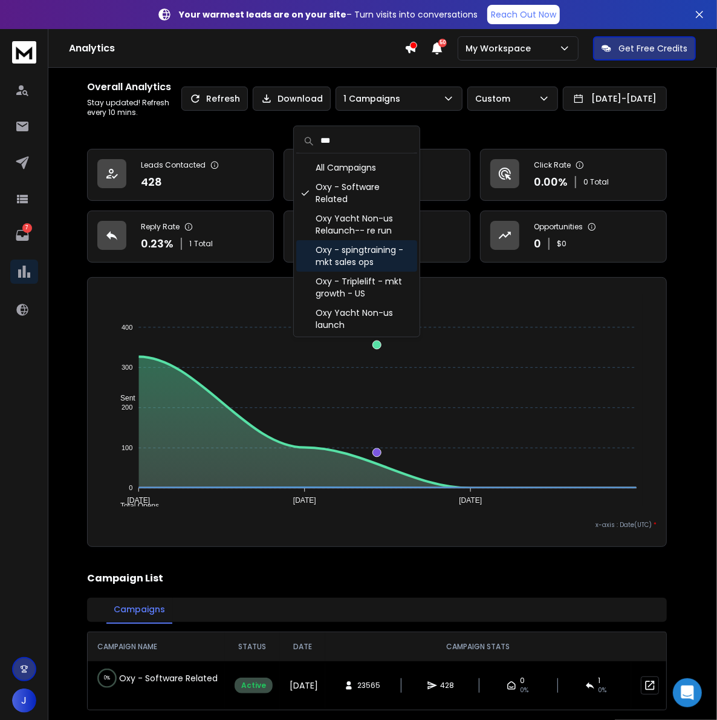
click at [350, 241] on div "Oxy - spingtraining - mkt sales ops" at bounding box center [356, 256] width 121 height 31
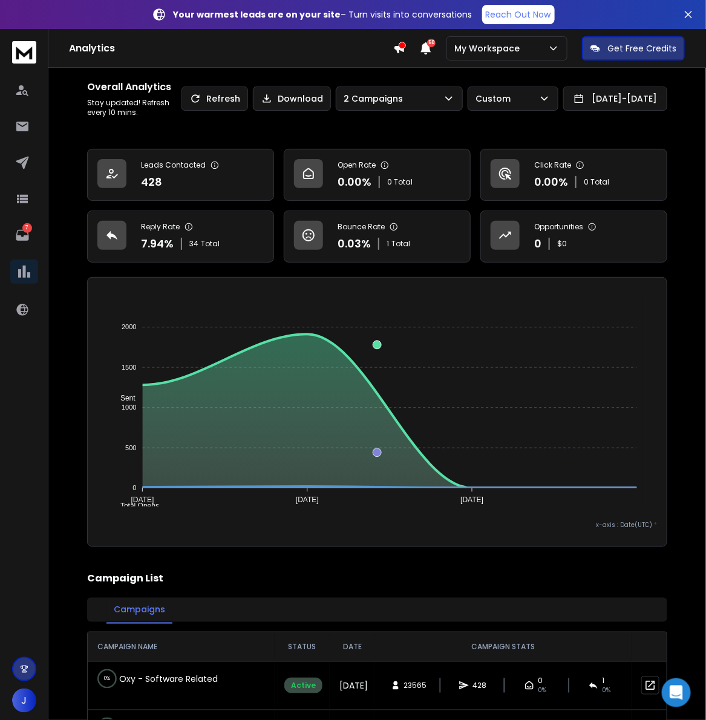
click at [356, 117] on div "Overall Analytics Stay updated! Refresh every 10 mins. Refresh Download 2 Campa…" at bounding box center [377, 98] width 580 height 37
click at [357, 105] on p "2 Campaigns" at bounding box center [375, 99] width 64 height 12
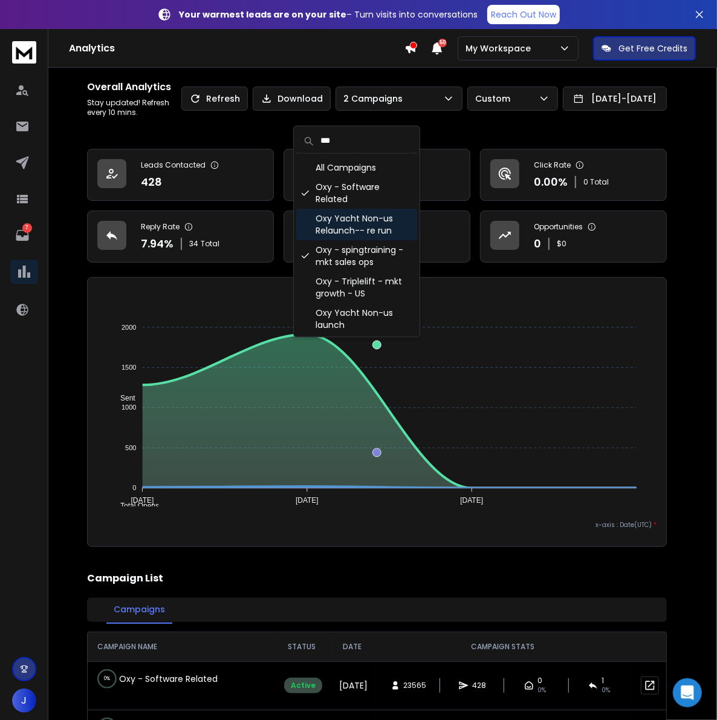
click at [349, 238] on div "Oxy Yacht Non-us Relaunch-- re run" at bounding box center [356, 224] width 121 height 31
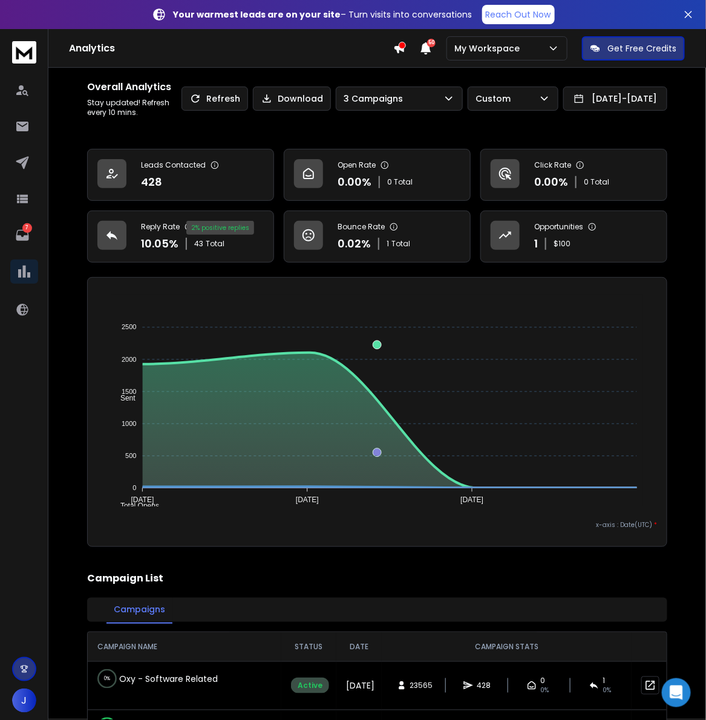
click at [345, 105] on p "3 Campaigns" at bounding box center [375, 99] width 64 height 12
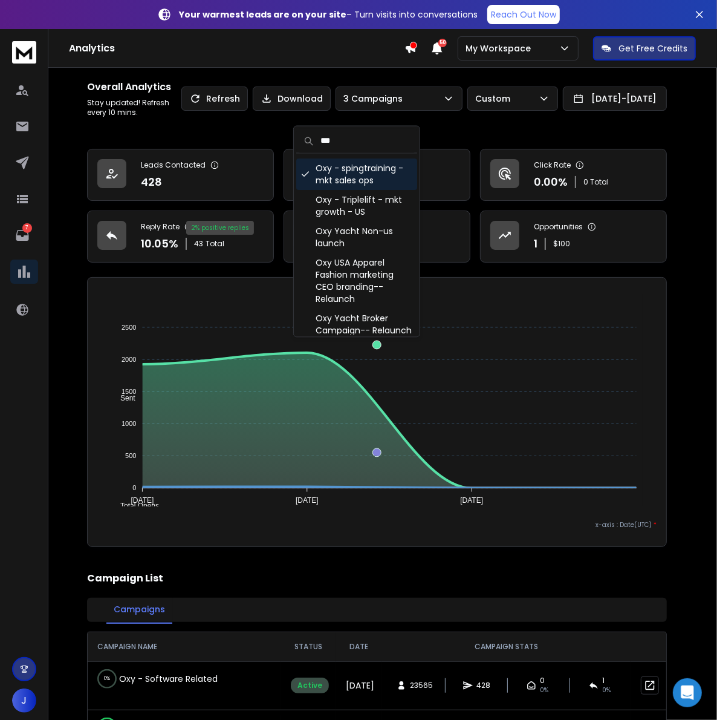
scroll to position [85, 0]
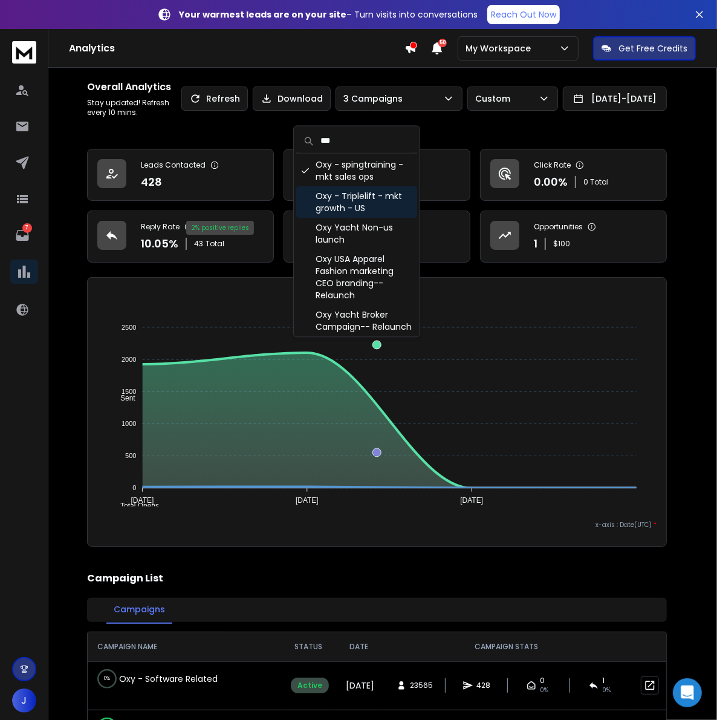
click at [348, 201] on div "Oxy - Triplelift - mkt growth - US" at bounding box center [356, 202] width 121 height 31
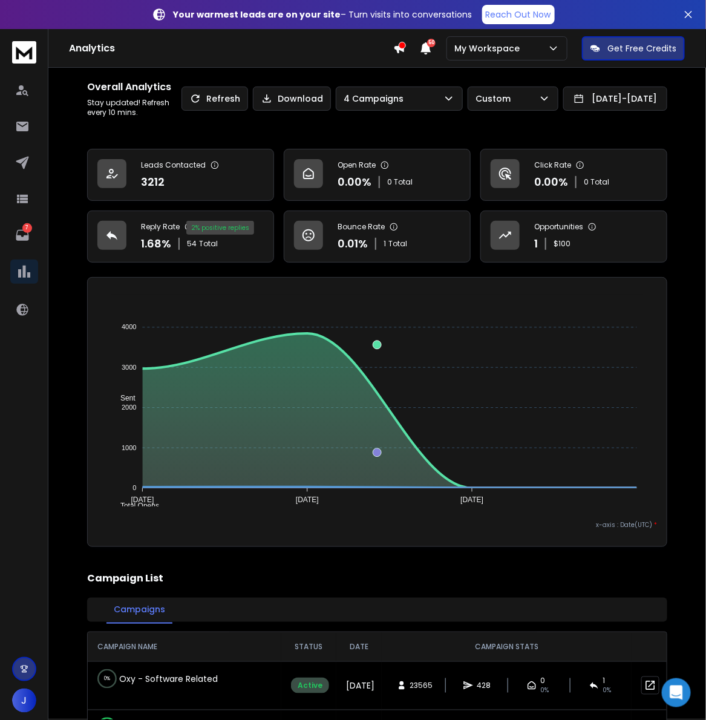
click at [347, 105] on p "4 Campaigns" at bounding box center [375, 99] width 65 height 12
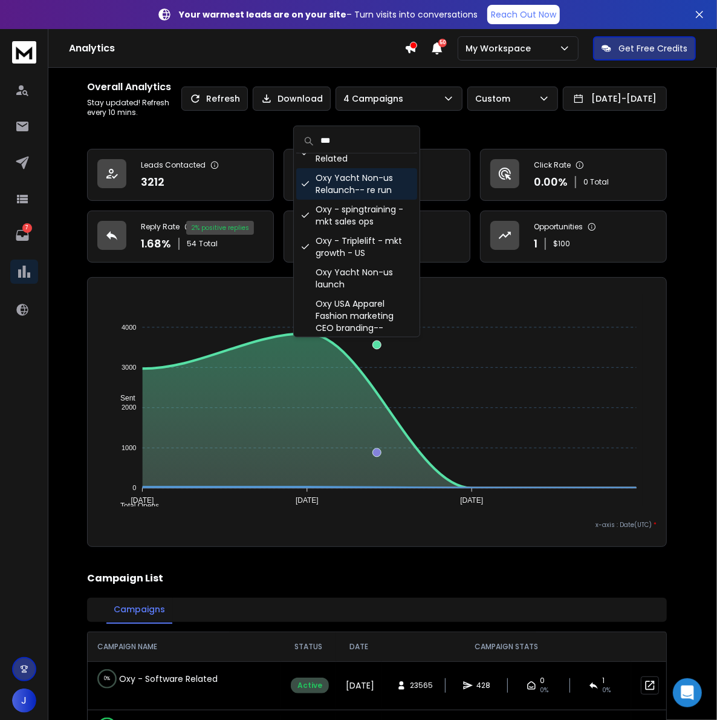
scroll to position [65, 0]
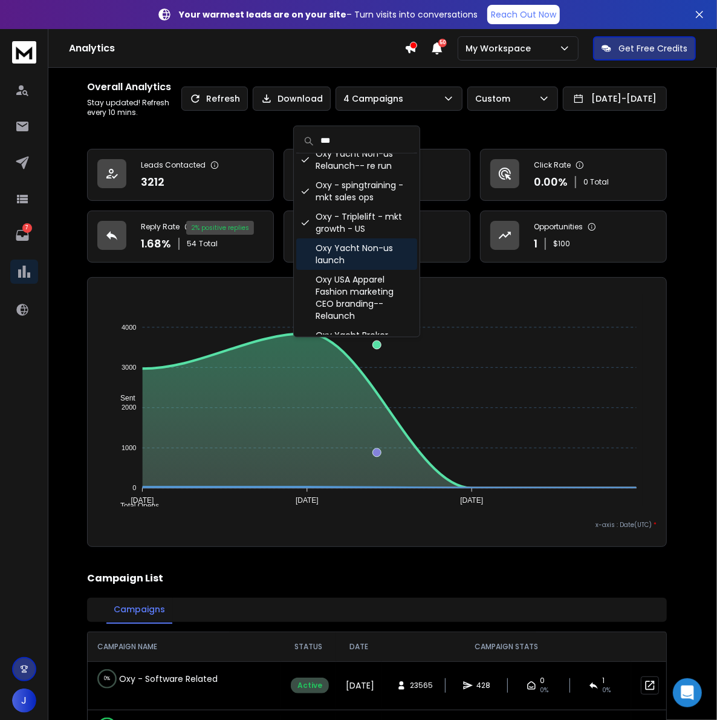
click at [336, 255] on div "Oxy Yacht Non-us launch" at bounding box center [356, 254] width 121 height 31
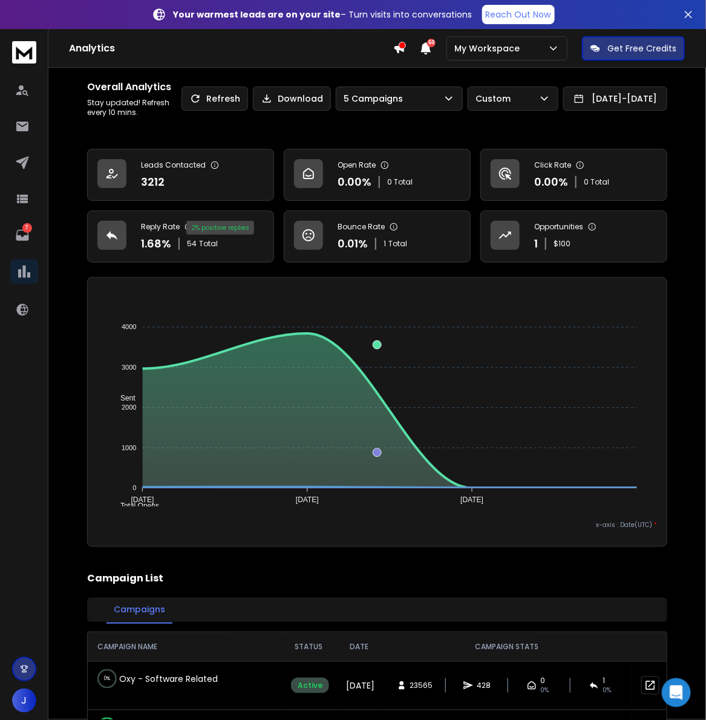
click at [351, 111] on button "5 Campaigns" at bounding box center [399, 98] width 127 height 24
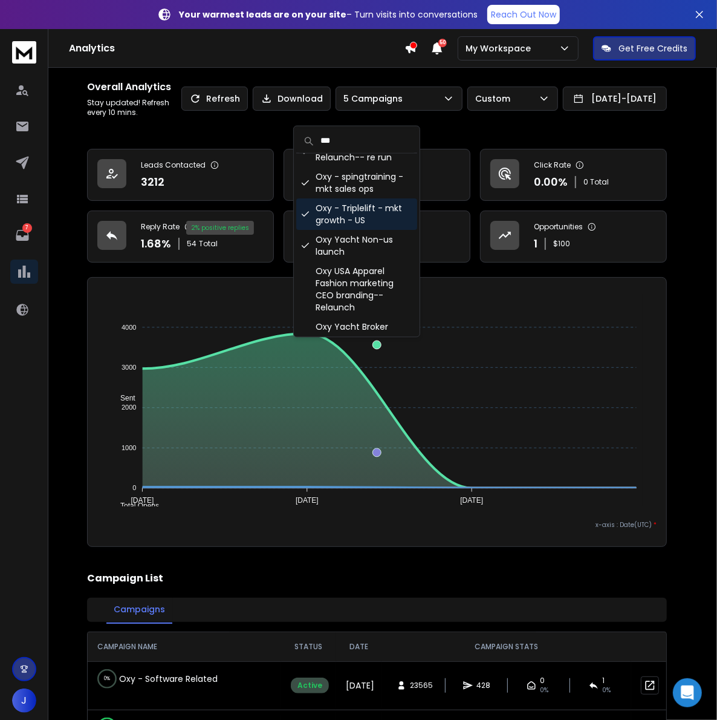
scroll to position [74, 0]
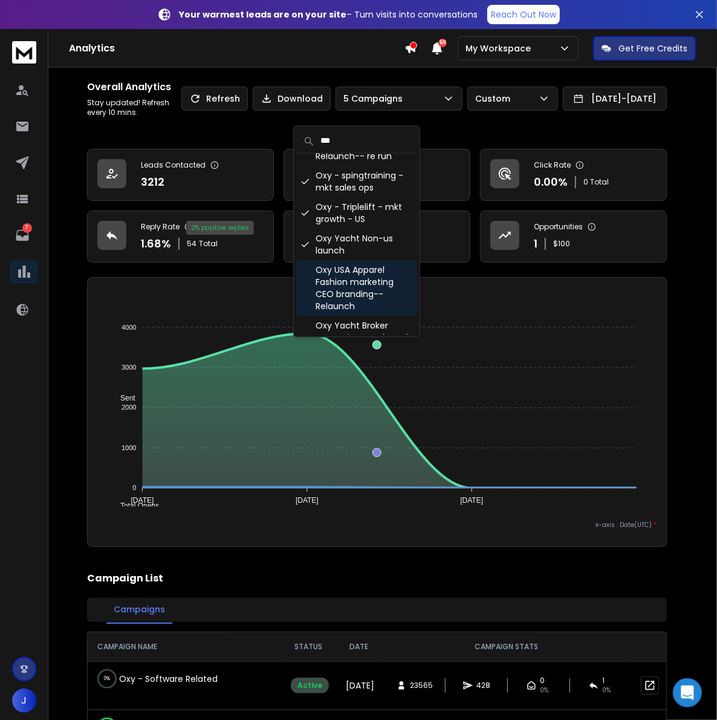
click at [351, 276] on div "Oxy USA Apparel Fashion marketing CEO branding-- Relaunch" at bounding box center [356, 289] width 121 height 56
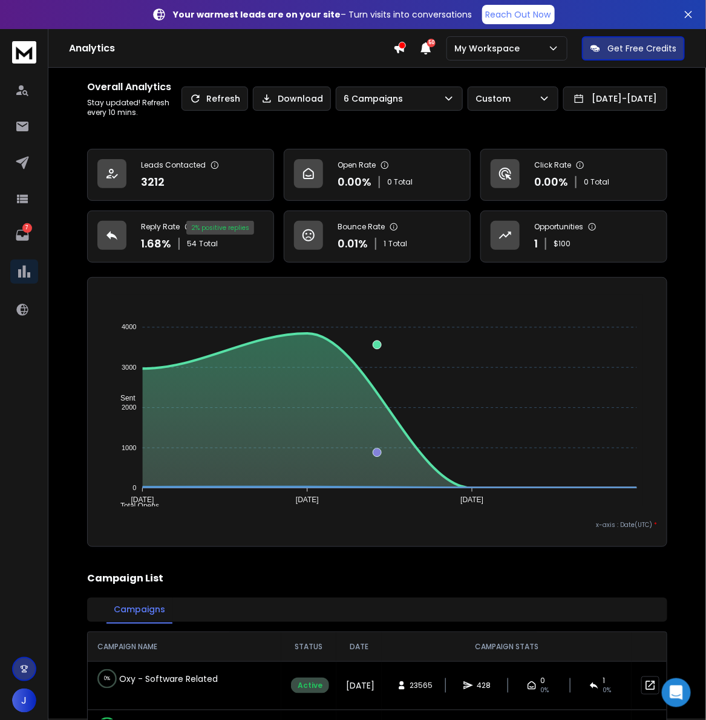
click at [344, 105] on p "6 Campaigns" at bounding box center [375, 99] width 64 height 12
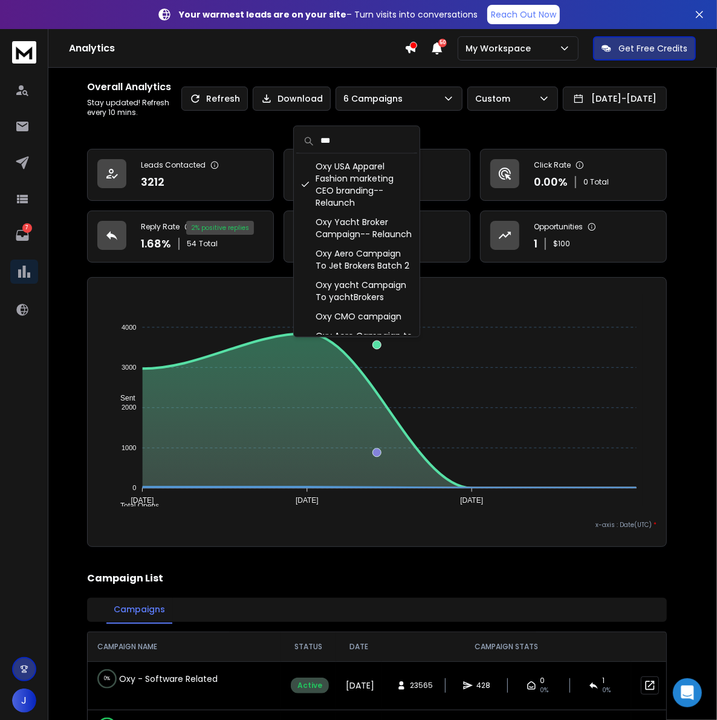
scroll to position [180, 0]
click at [349, 219] on div "Oxy Yacht Broker Campaign-- Relaunch" at bounding box center [356, 226] width 121 height 31
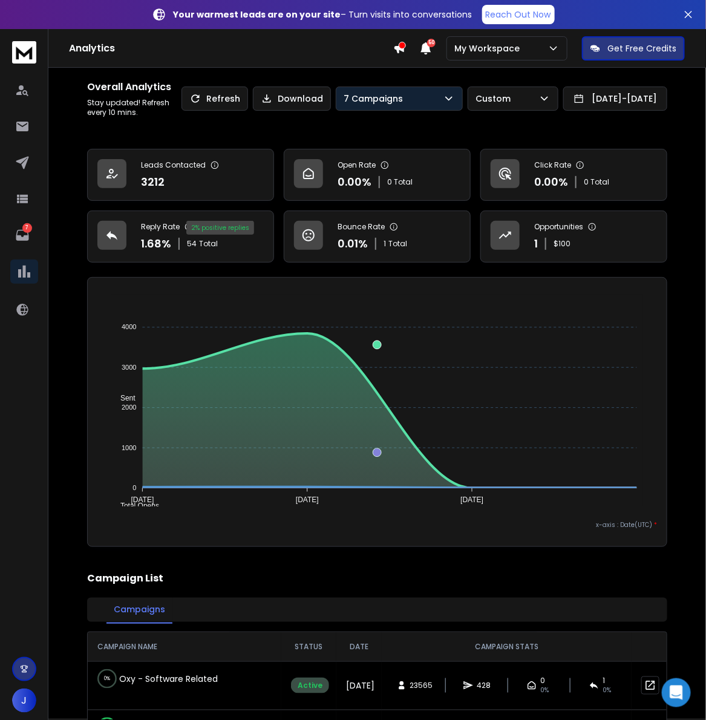
click at [353, 102] on button "7 Campaigns" at bounding box center [399, 98] width 127 height 24
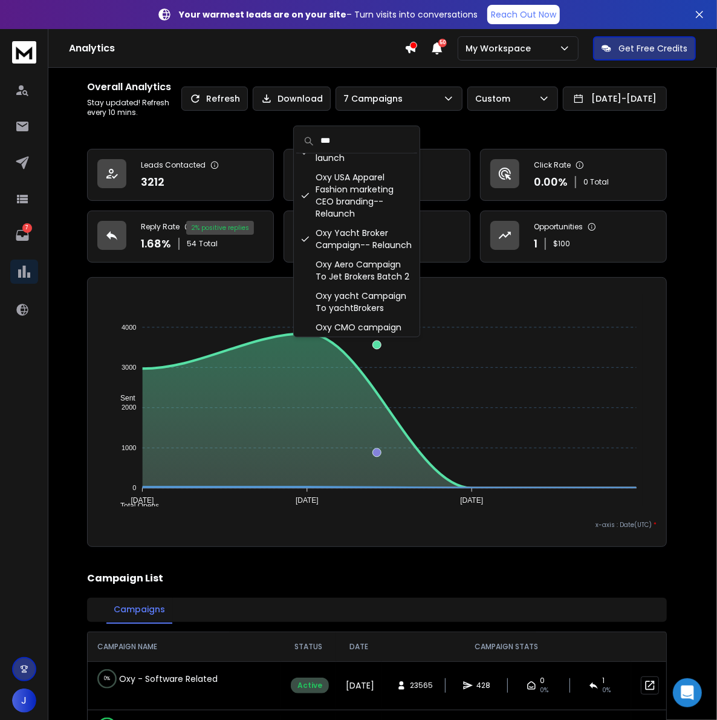
scroll to position [197, 0]
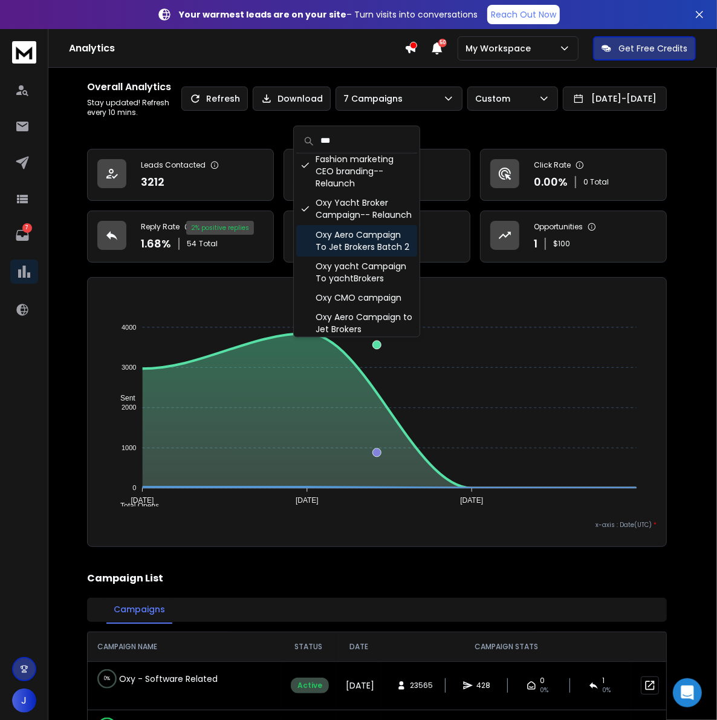
click at [353, 250] on div "Oxy Aero Campaign To Jet Brokers Batch 2" at bounding box center [356, 240] width 121 height 31
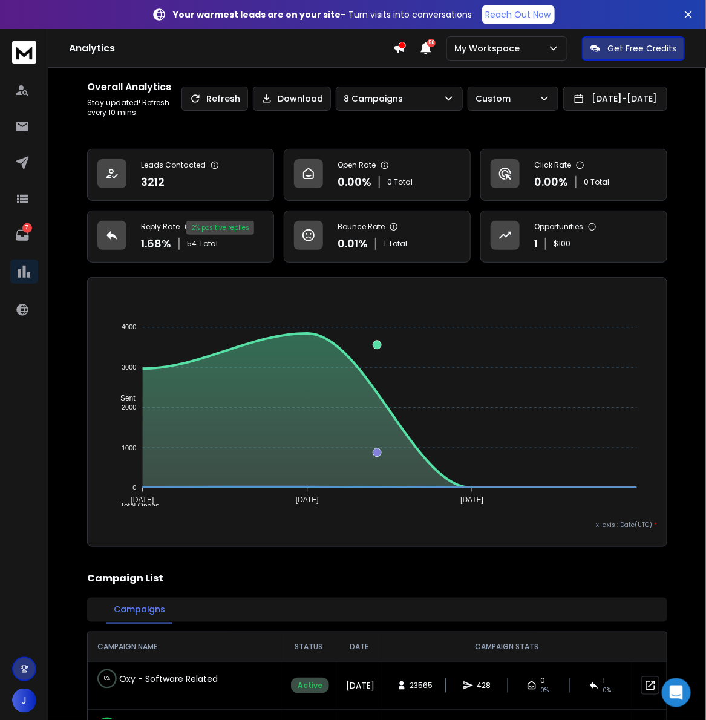
click at [369, 100] on button "8 Campaigns" at bounding box center [399, 98] width 127 height 24
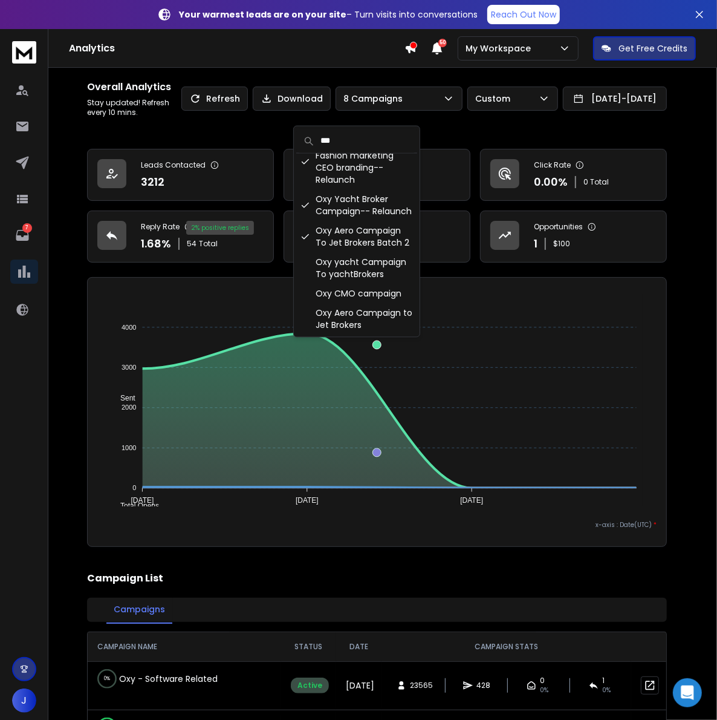
scroll to position [225, 0]
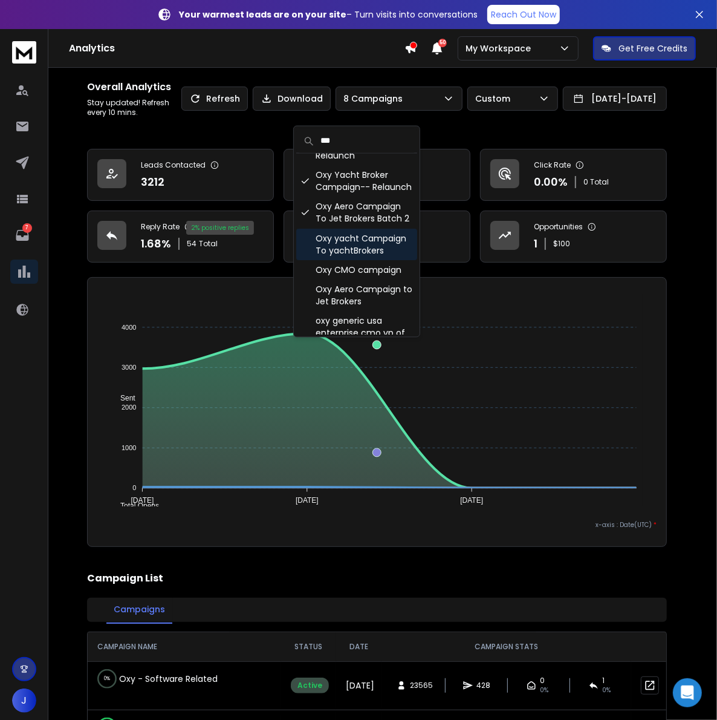
click at [346, 260] on div "Oxy yacht Campaign To yachtBrokers" at bounding box center [356, 244] width 121 height 31
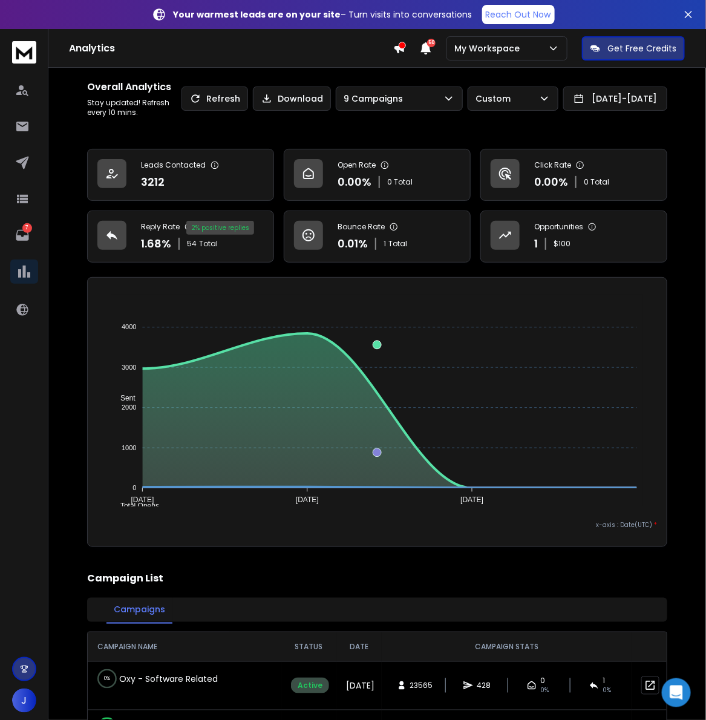
click at [348, 105] on p "9 Campaigns" at bounding box center [375, 99] width 64 height 12
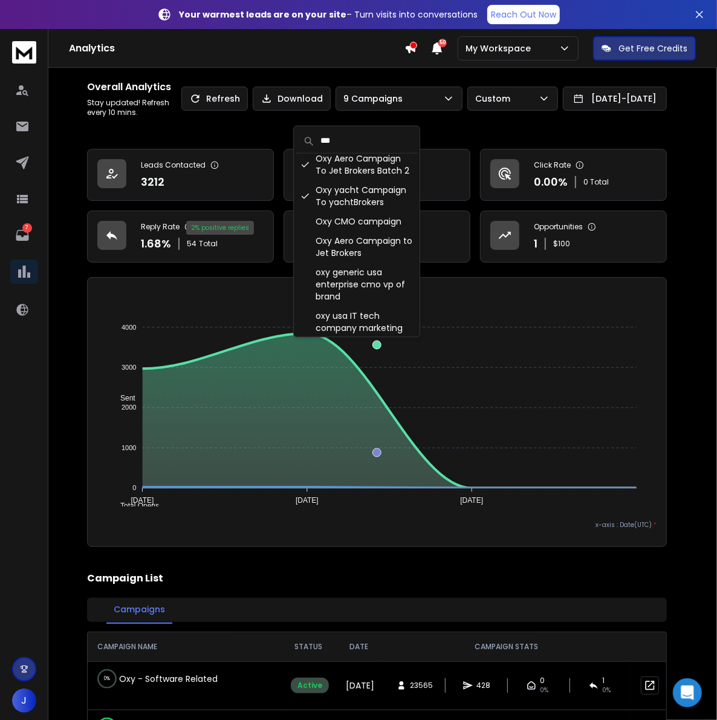
scroll to position [279, 0]
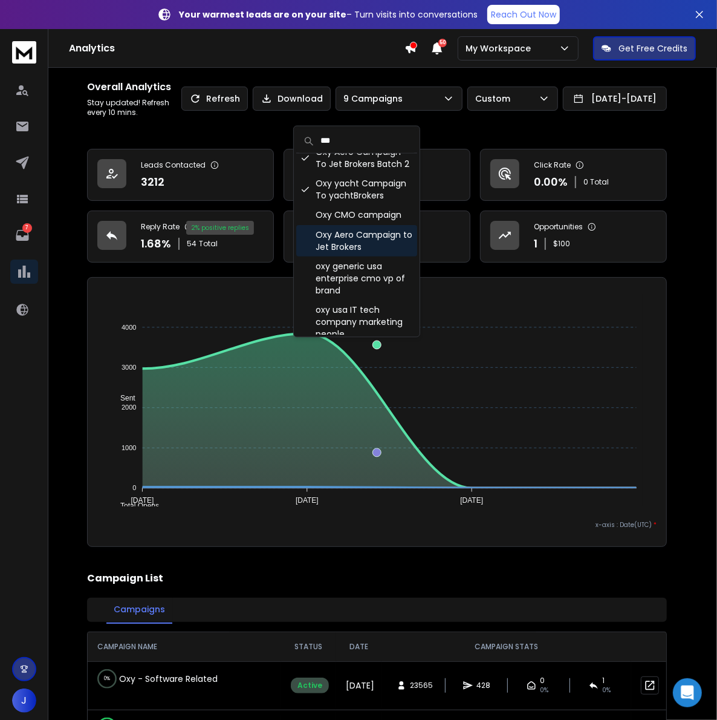
click at [353, 256] on div "Oxy Aero Campaign to Jet Brokers" at bounding box center [356, 240] width 121 height 31
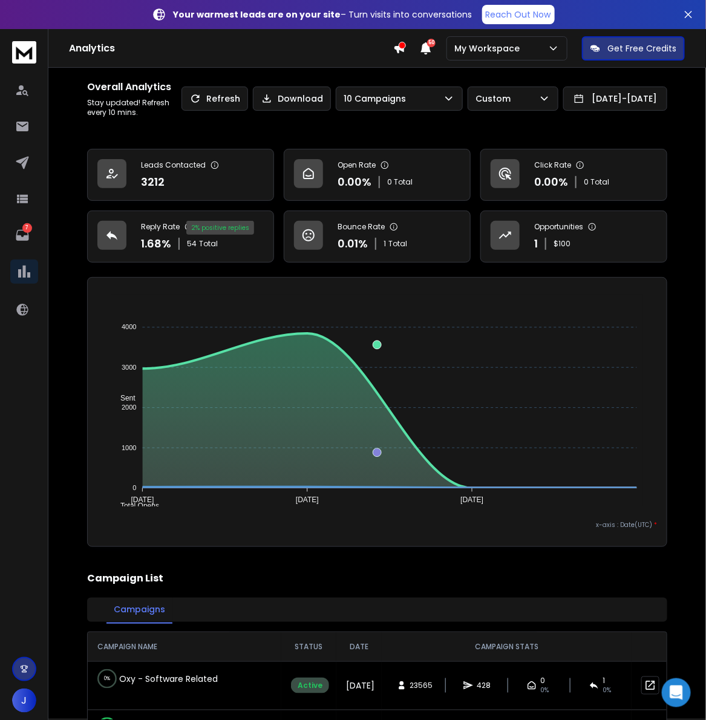
click at [349, 105] on p "10 Campaigns" at bounding box center [376, 99] width 67 height 12
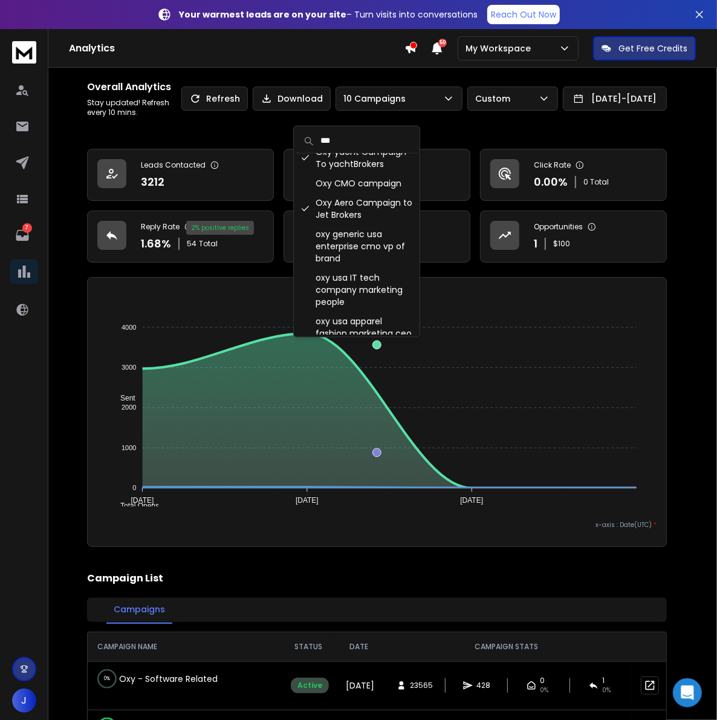
scroll to position [324, 0]
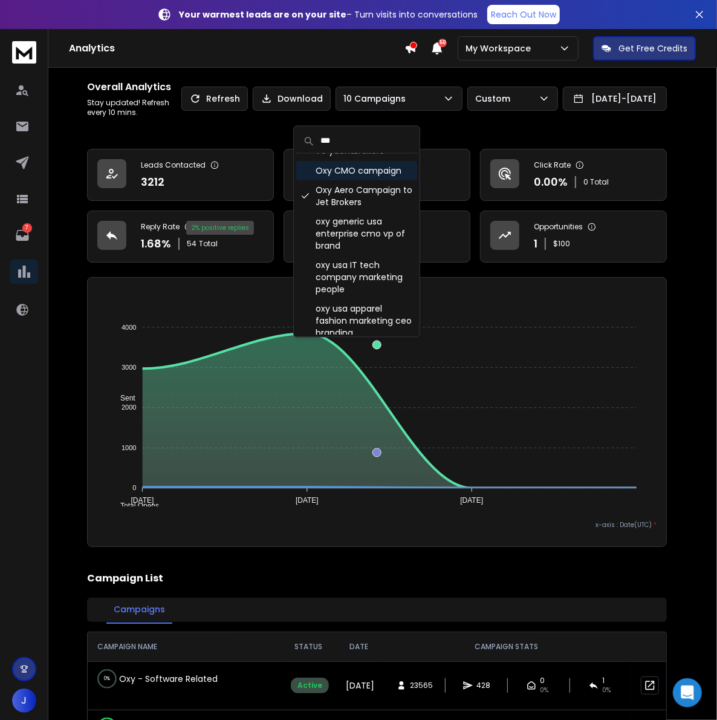
click at [346, 180] on div "Oxy CMO campaign" at bounding box center [356, 170] width 121 height 19
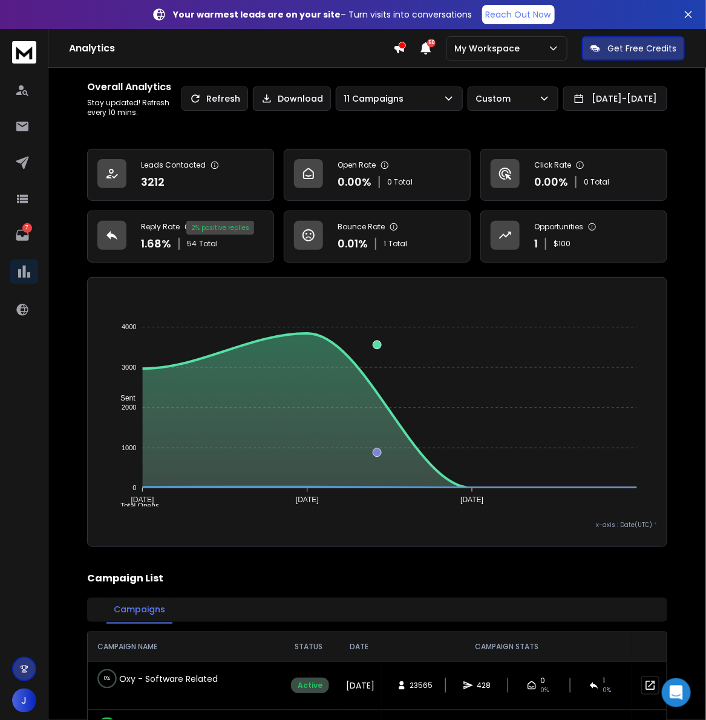
click at [351, 105] on p "11 Campaigns" at bounding box center [375, 99] width 65 height 12
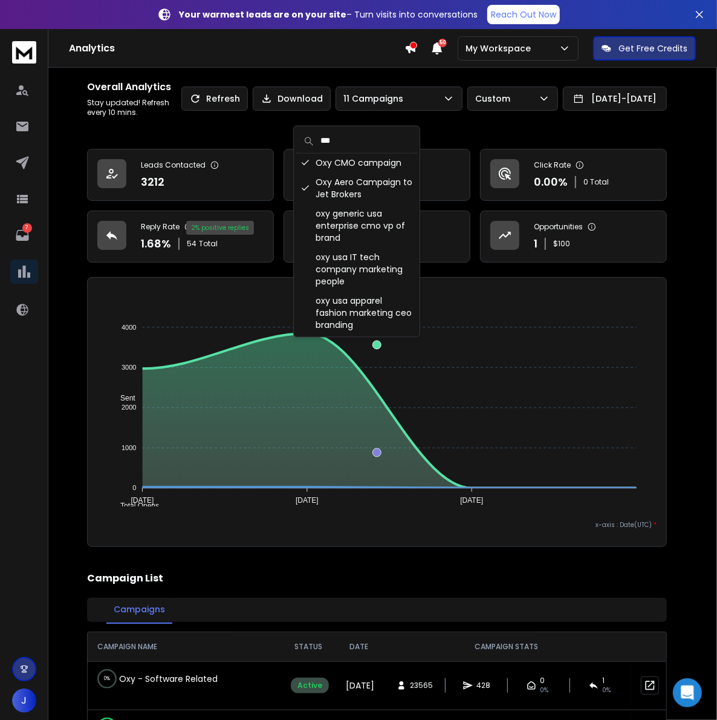
scroll to position [343, 0]
click at [323, 216] on div "oxy generic usa enterprise cmo vp of brand" at bounding box center [356, 226] width 121 height 44
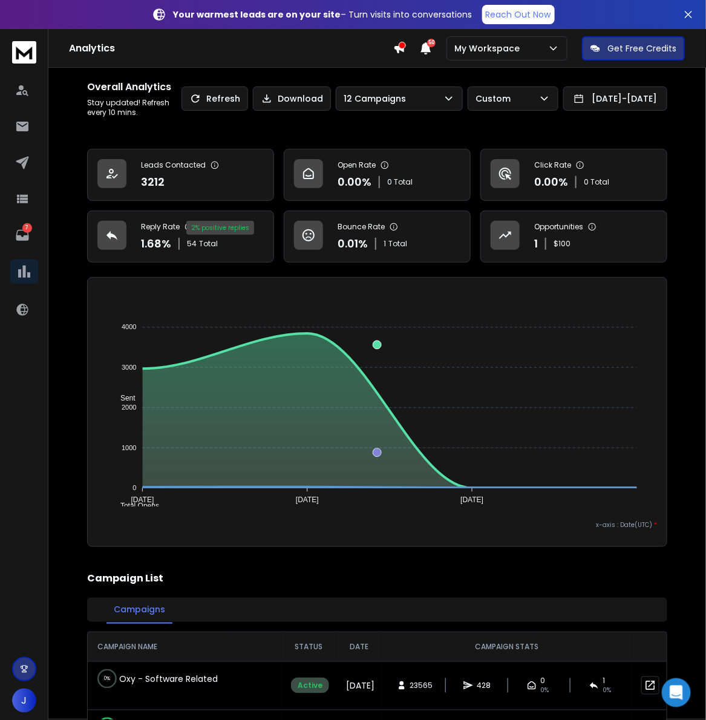
click at [345, 100] on button "12 Campaigns" at bounding box center [399, 98] width 127 height 24
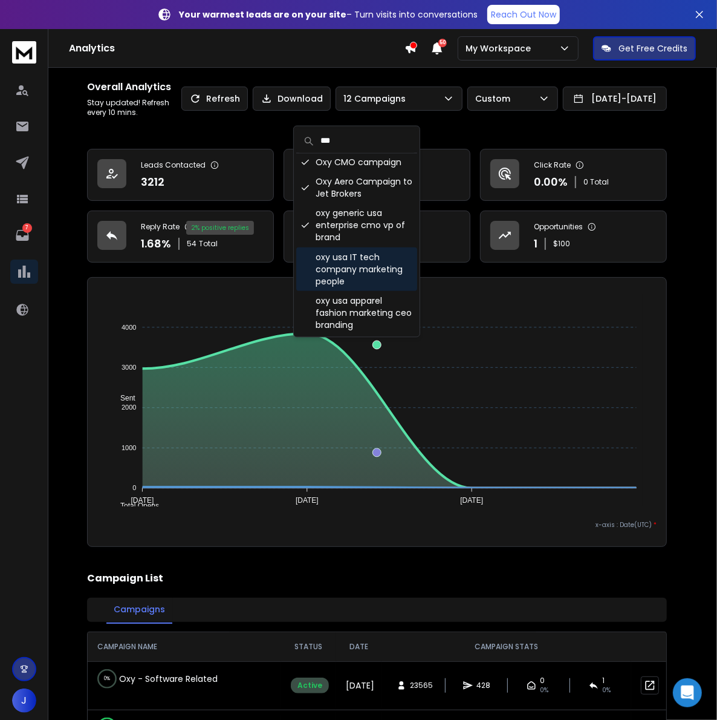
click at [367, 253] on div "oxy usa IT tech company marketing people" at bounding box center [356, 269] width 121 height 44
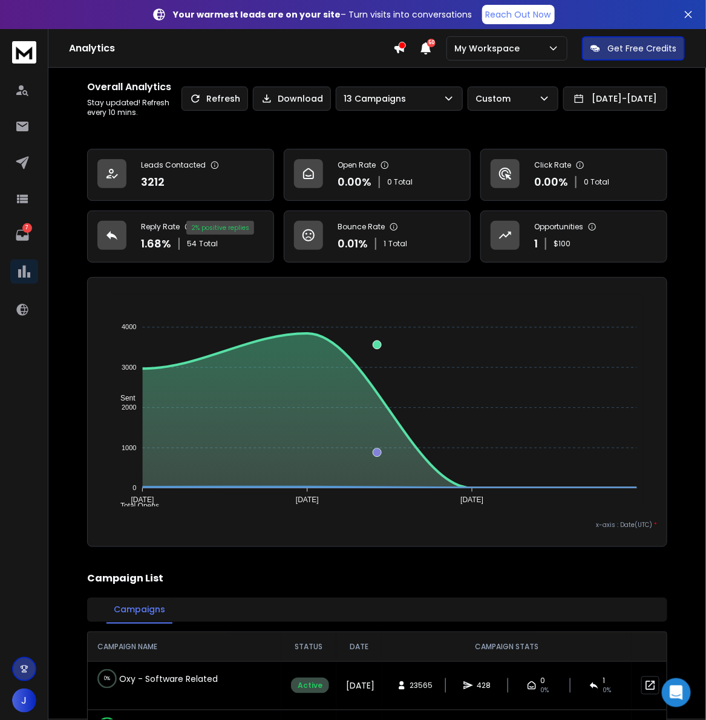
click at [357, 105] on p "13 Campaigns" at bounding box center [376, 99] width 67 height 12
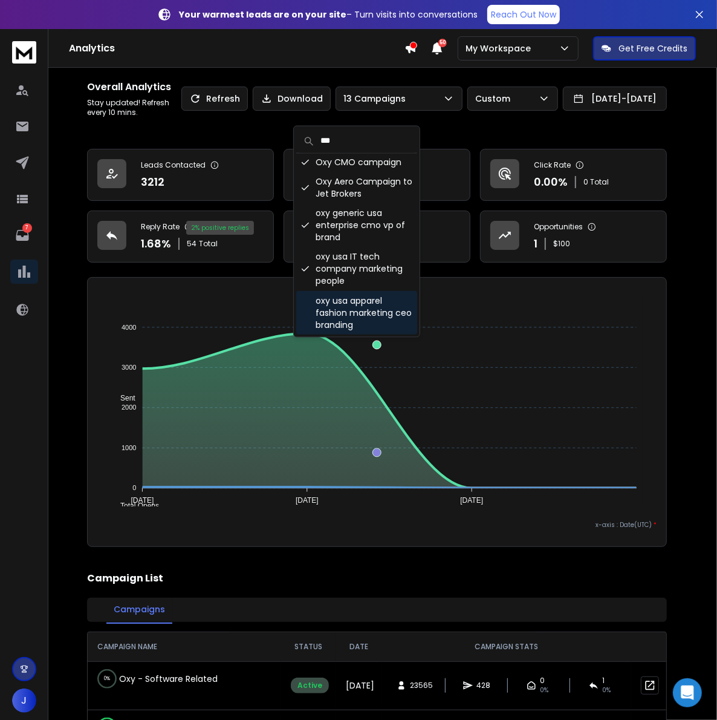
click at [348, 311] on div "oxy usa apparel fashion marketing ceo branding" at bounding box center [356, 313] width 121 height 44
